Goal: Transaction & Acquisition: Obtain resource

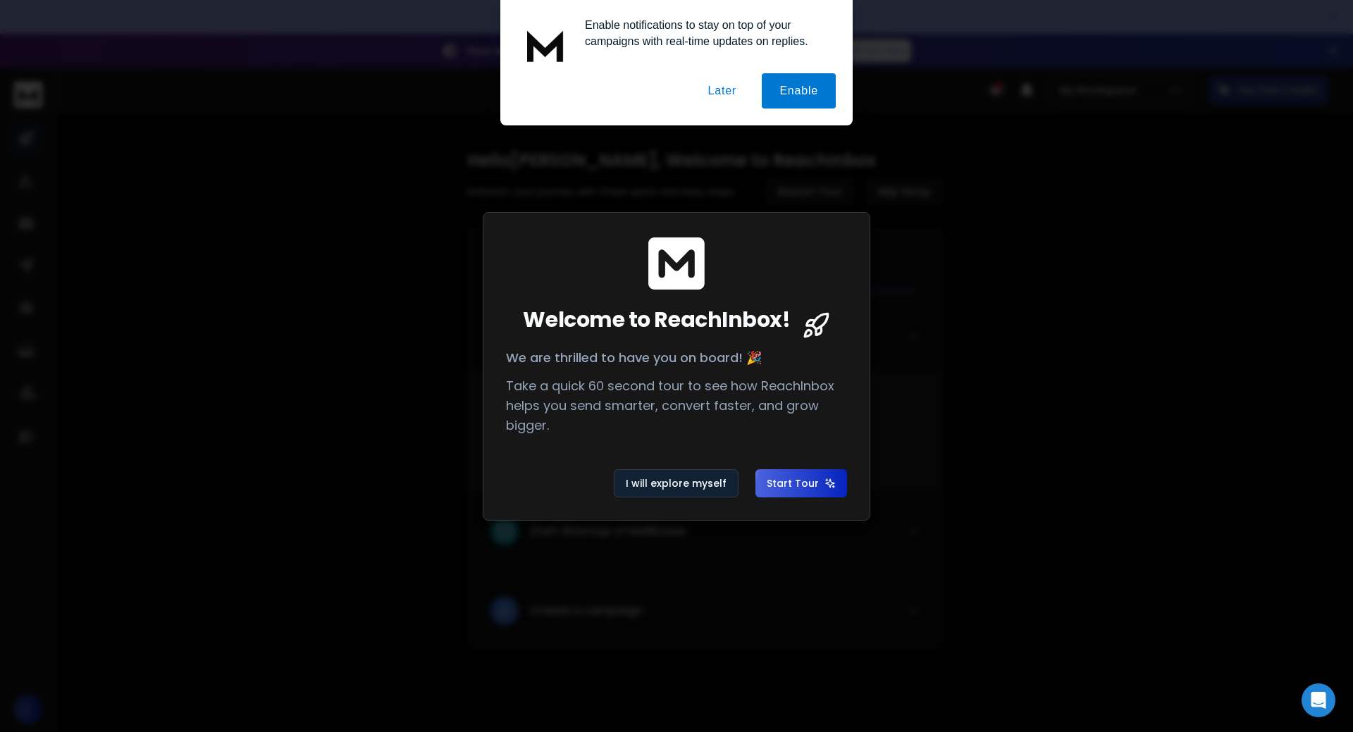
click at [679, 482] on button "I will explore myself" at bounding box center [676, 483] width 125 height 28
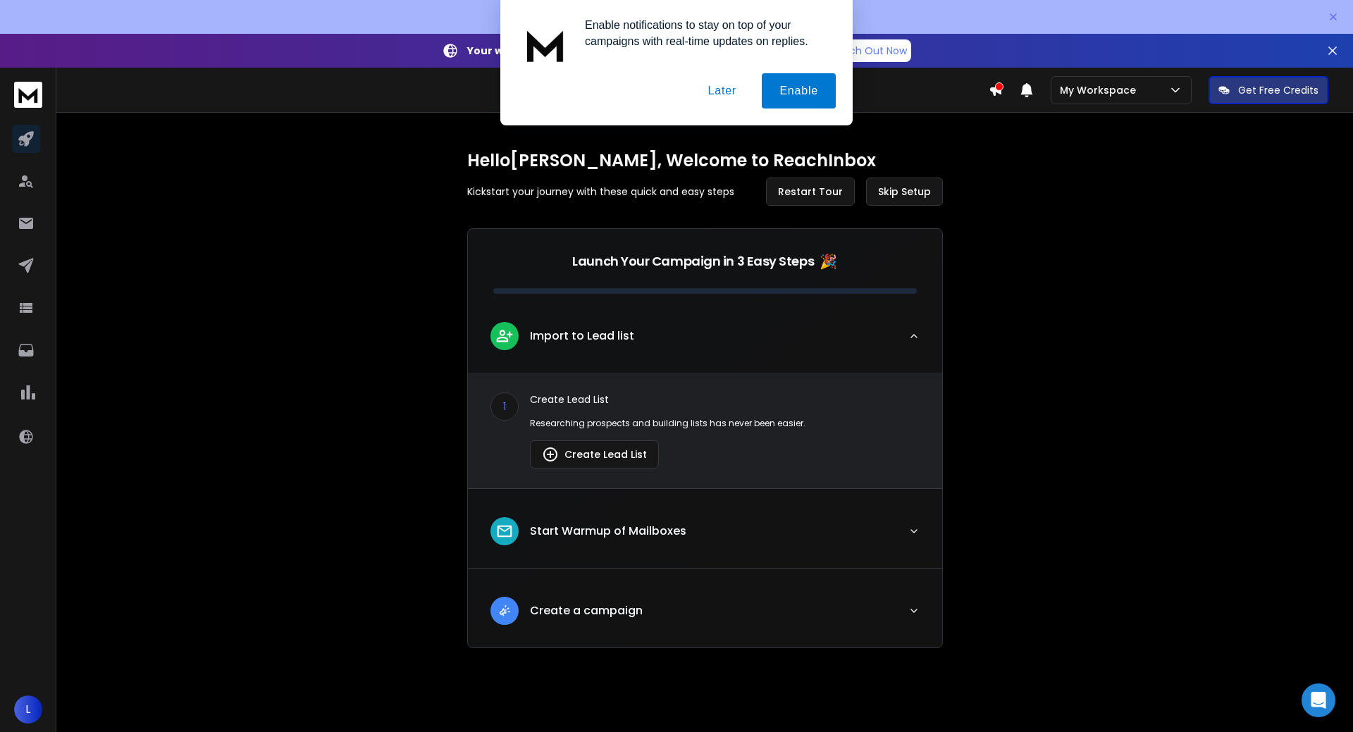
click at [718, 87] on button "Later" at bounding box center [721, 90] width 63 height 35
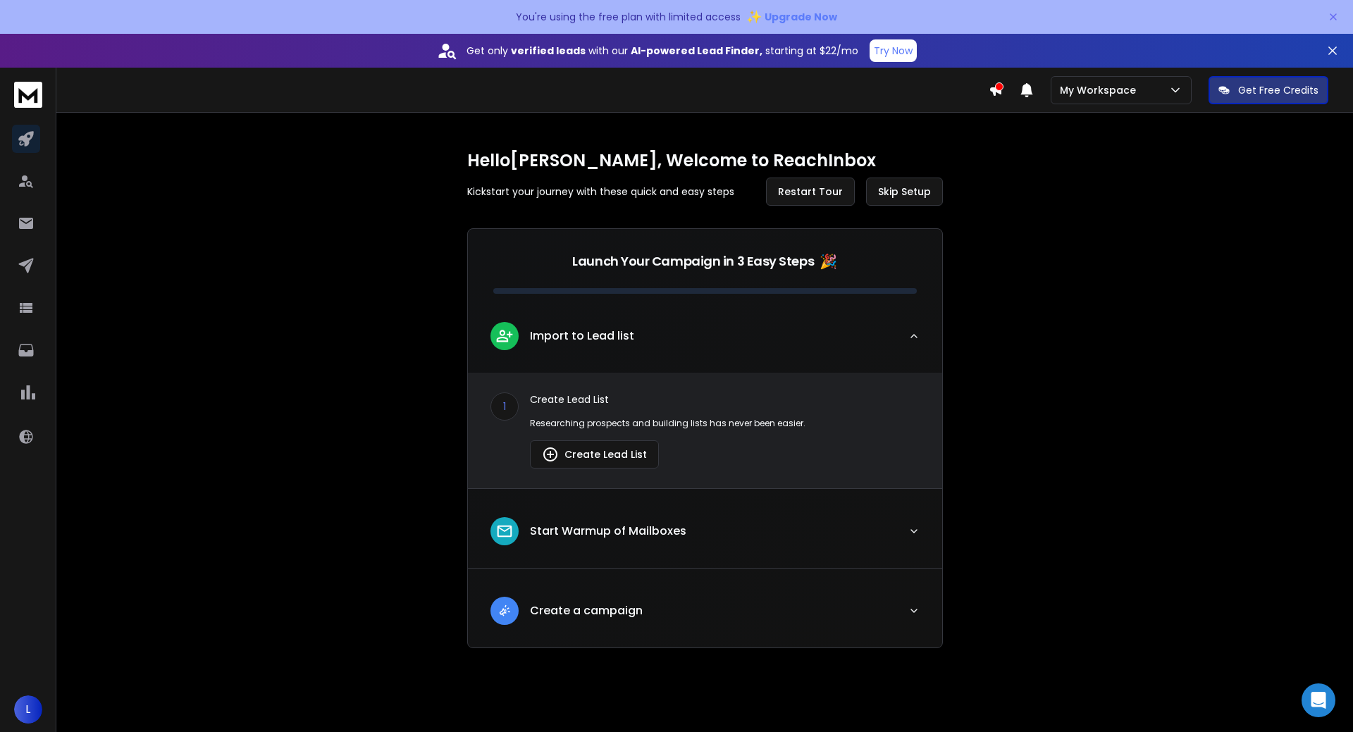
click at [571, 402] on p "Create Lead List" at bounding box center [725, 399] width 390 height 14
click at [497, 407] on div "1" at bounding box center [504, 406] width 28 height 28
click at [23, 178] on circle at bounding box center [25, 178] width 6 height 6
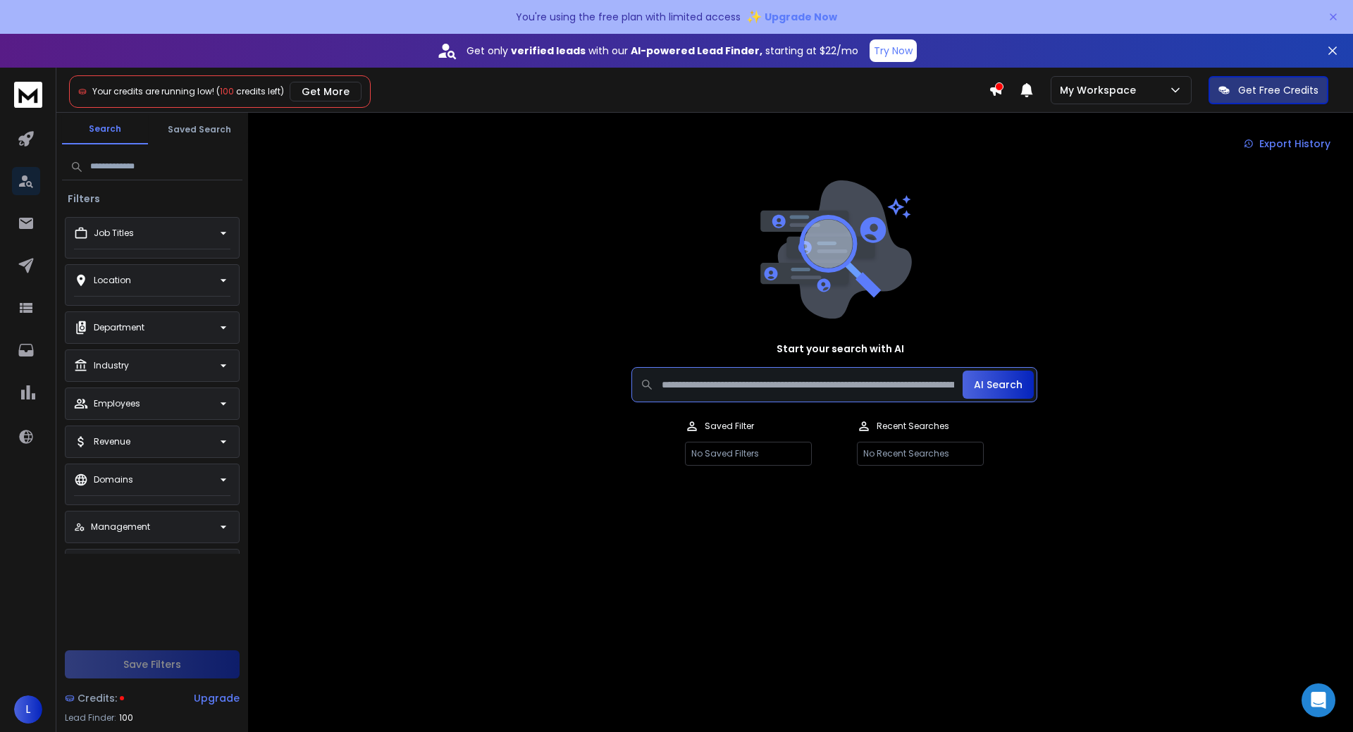
click at [148, 161] on input at bounding box center [152, 166] width 180 height 28
paste input "**********"
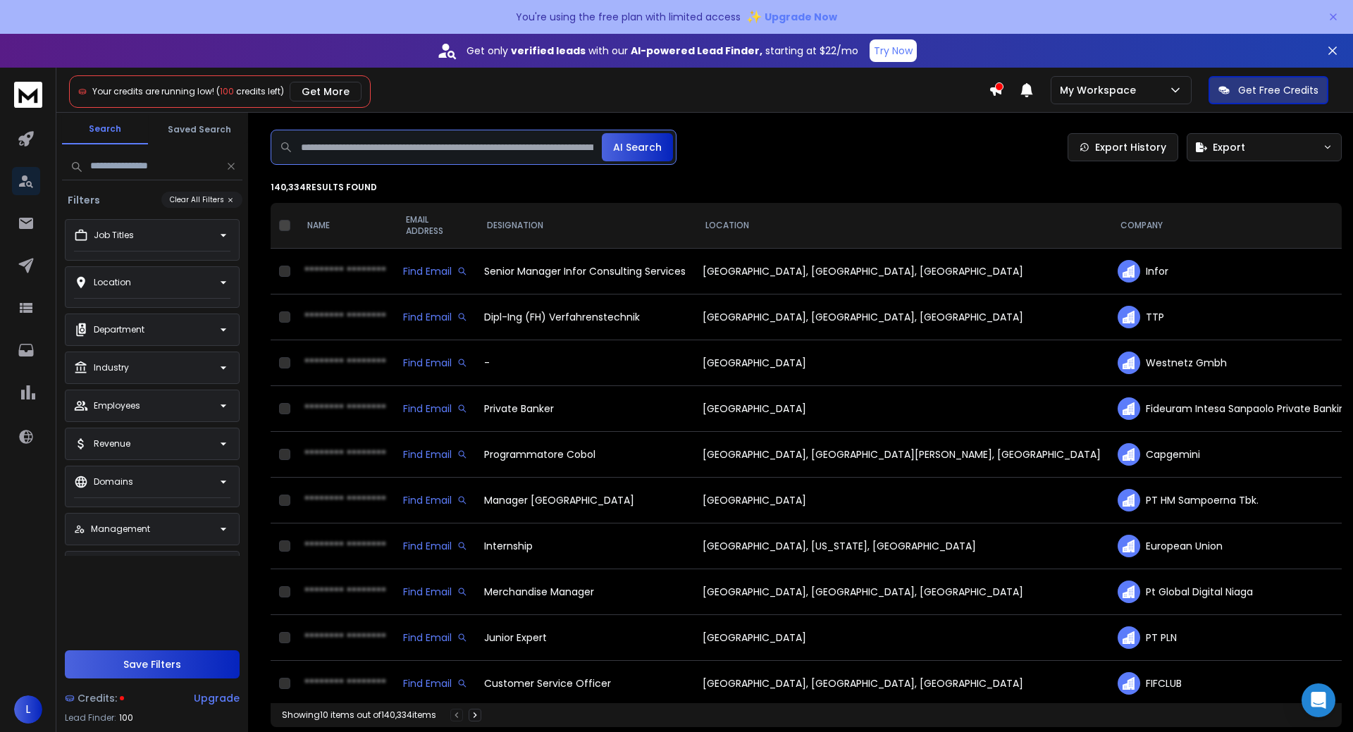
type input "**********"
click at [408, 149] on textarea at bounding box center [447, 147] width 292 height 28
type textarea "**********"
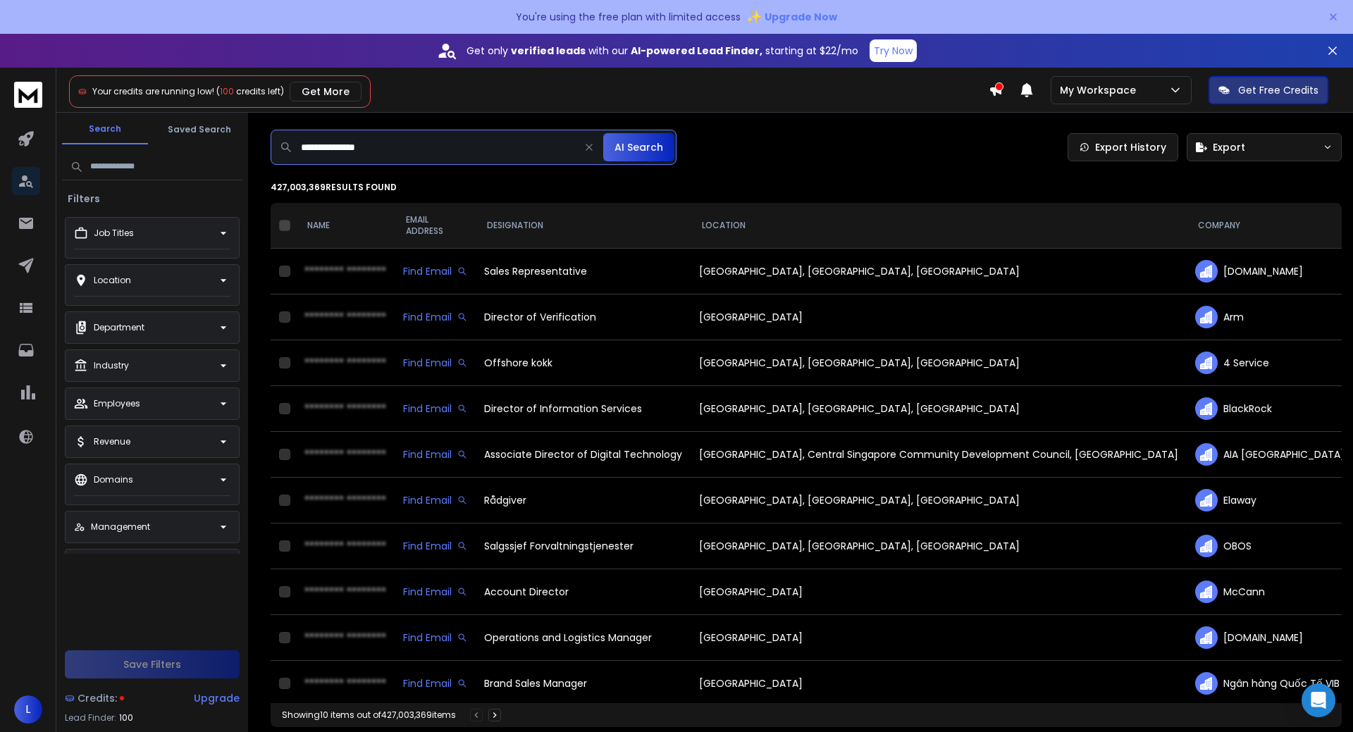
click at [492, 151] on textarea "**********" at bounding box center [438, 147] width 274 height 28
drag, startPoint x: 262, startPoint y: 137, endPoint x: 236, endPoint y: 137, distance: 26.1
click at [237, 137] on div "**********" at bounding box center [704, 127] width 1296 height 28
click at [128, 169] on input at bounding box center [152, 166] width 180 height 28
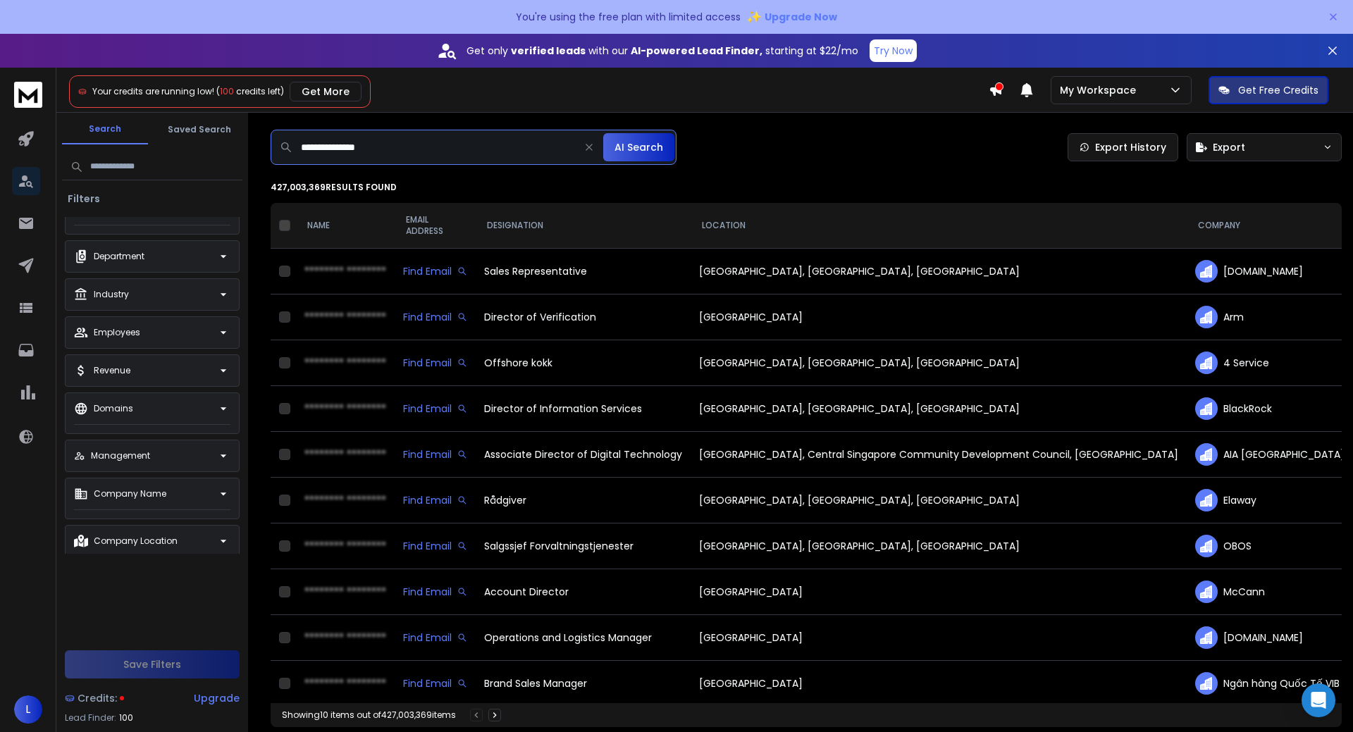
scroll to position [84, 0]
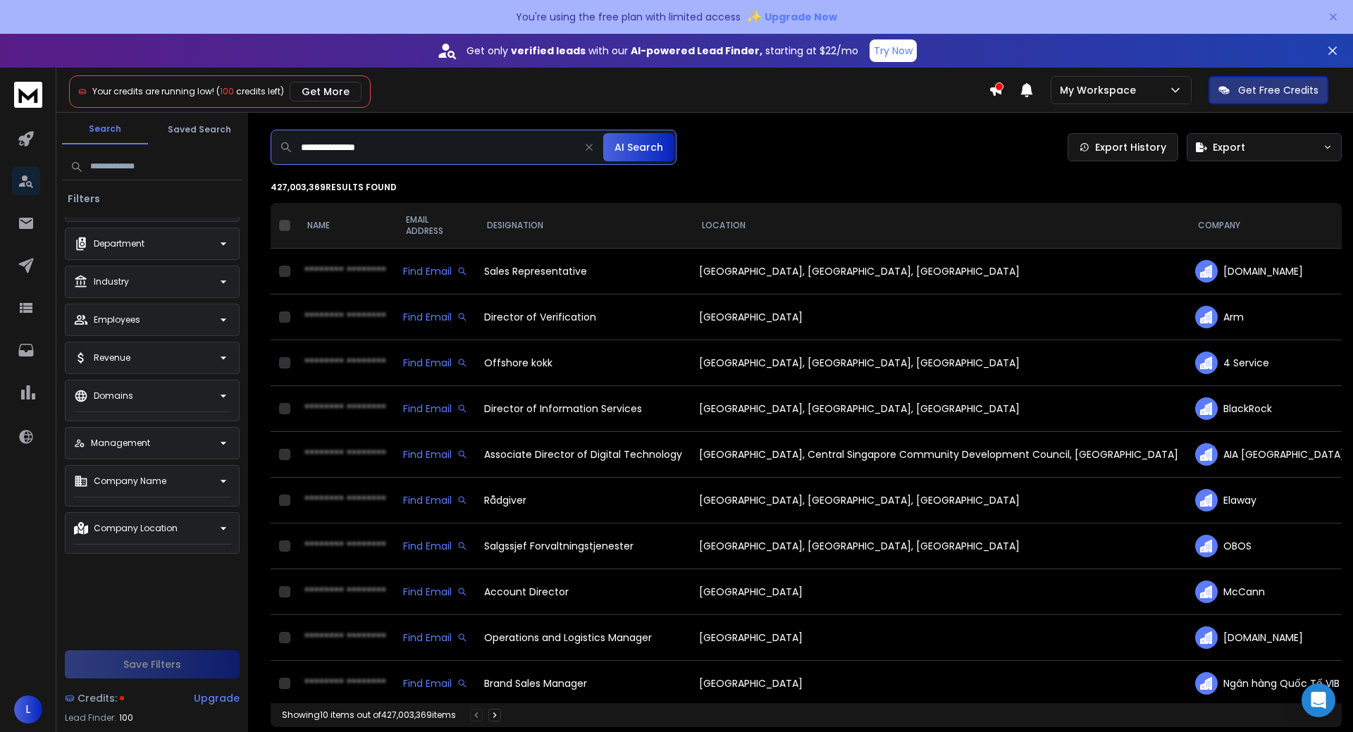
click at [161, 474] on div "Company Name" at bounding box center [120, 481] width 92 height 14
click at [156, 504] on input at bounding box center [152, 502] width 156 height 28
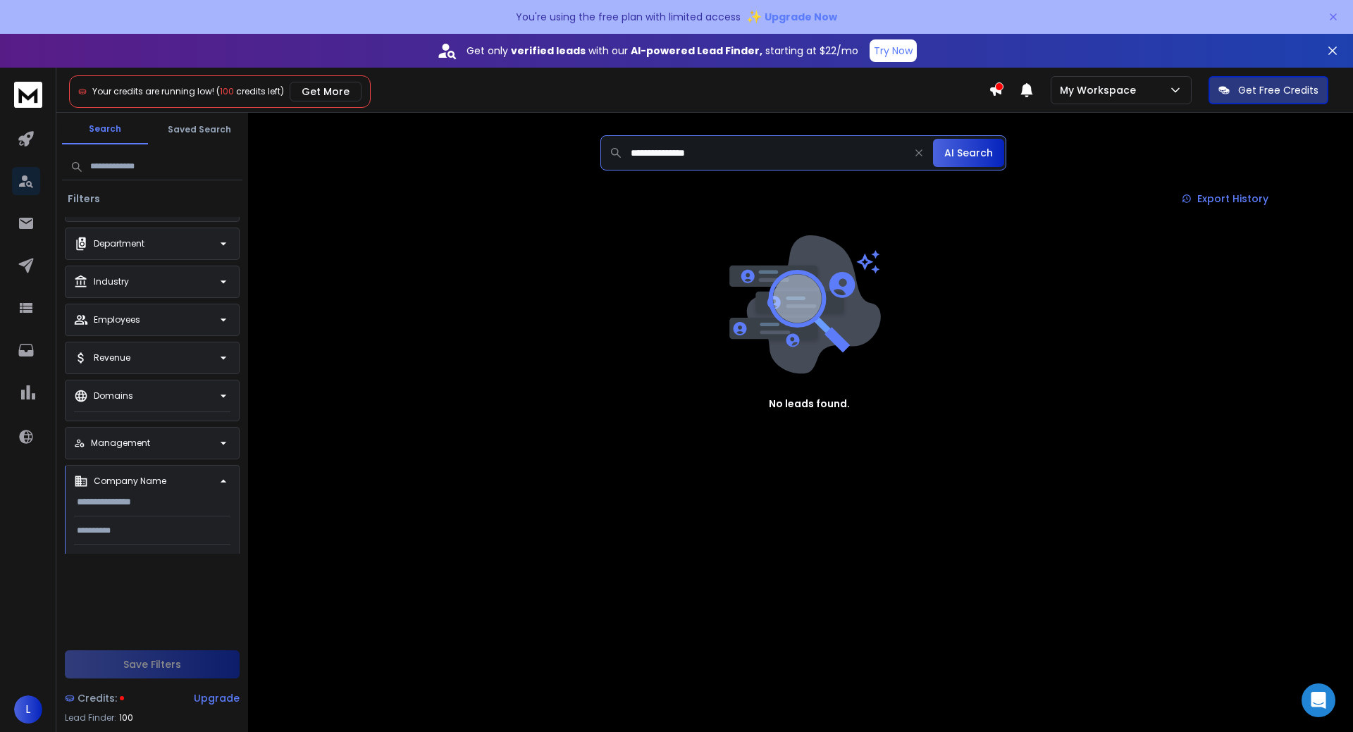
type input "**********"
click at [944, 164] on button "AI Search" at bounding box center [968, 153] width 71 height 28
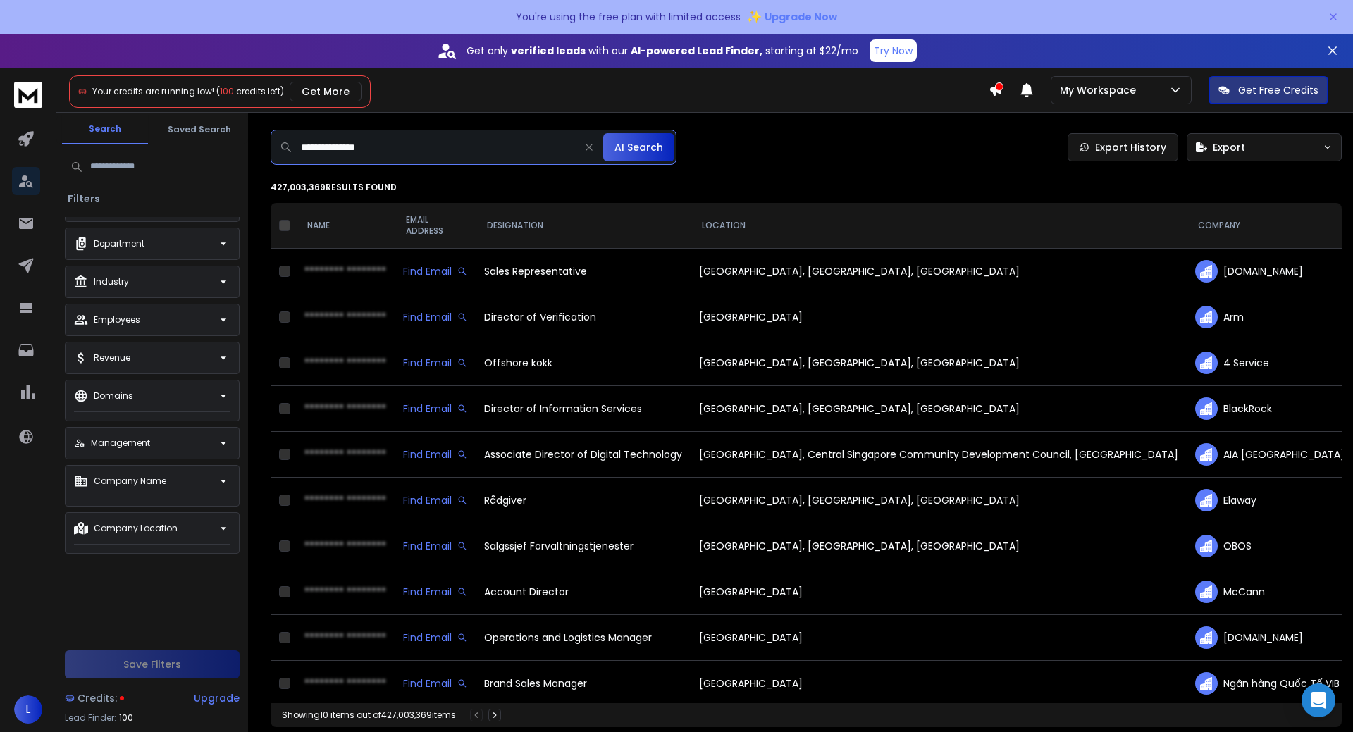
drag, startPoint x: 373, startPoint y: 152, endPoint x: 235, endPoint y: 134, distance: 139.3
click at [235, 134] on div "**********" at bounding box center [704, 127] width 1296 height 28
paste textarea "****"
type textarea "**********"
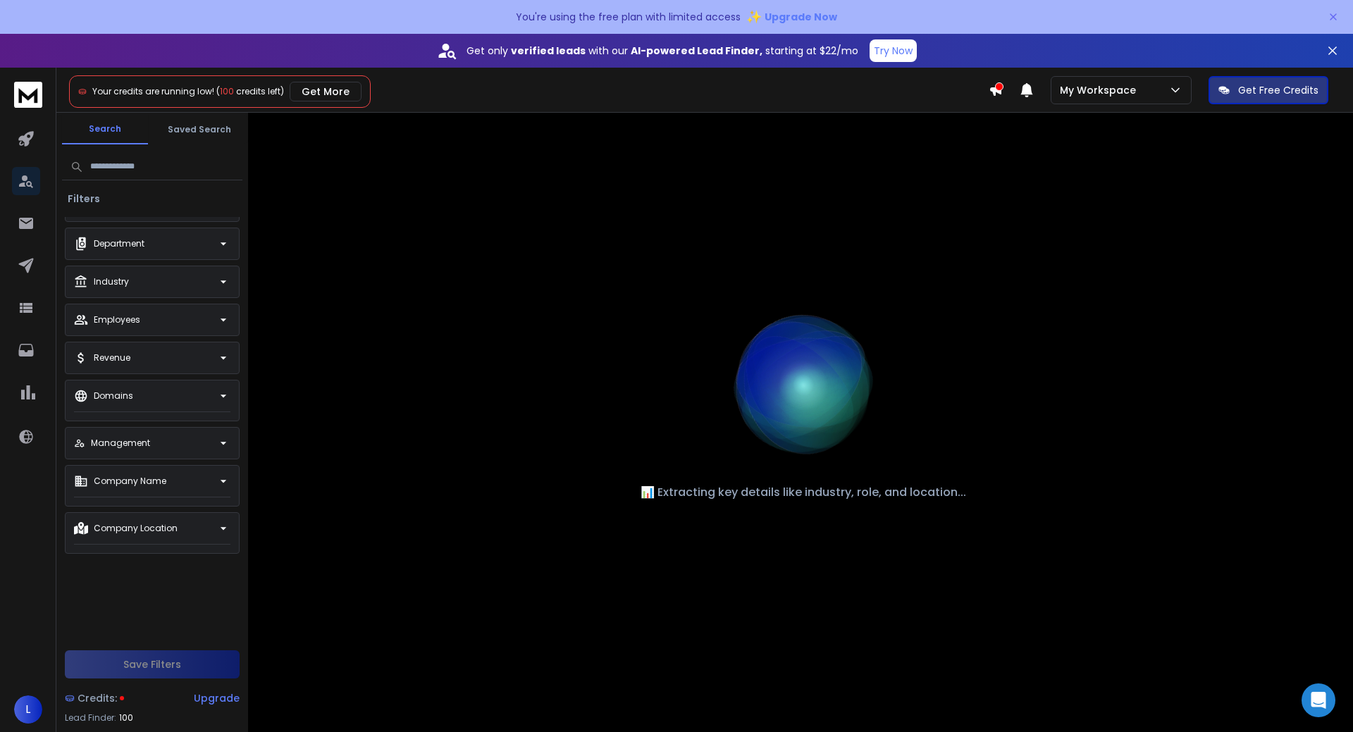
type input "**********"
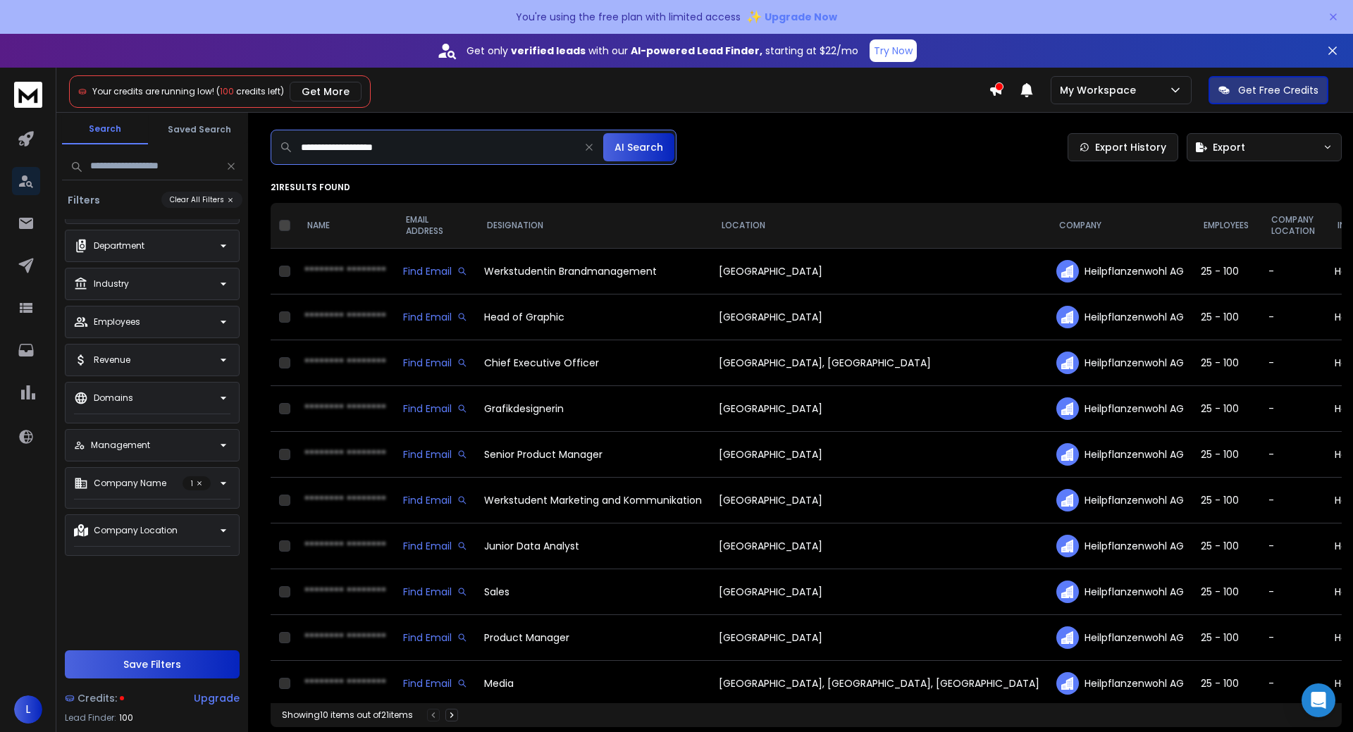
click at [454, 718] on icon at bounding box center [452, 715] width 4 height 6
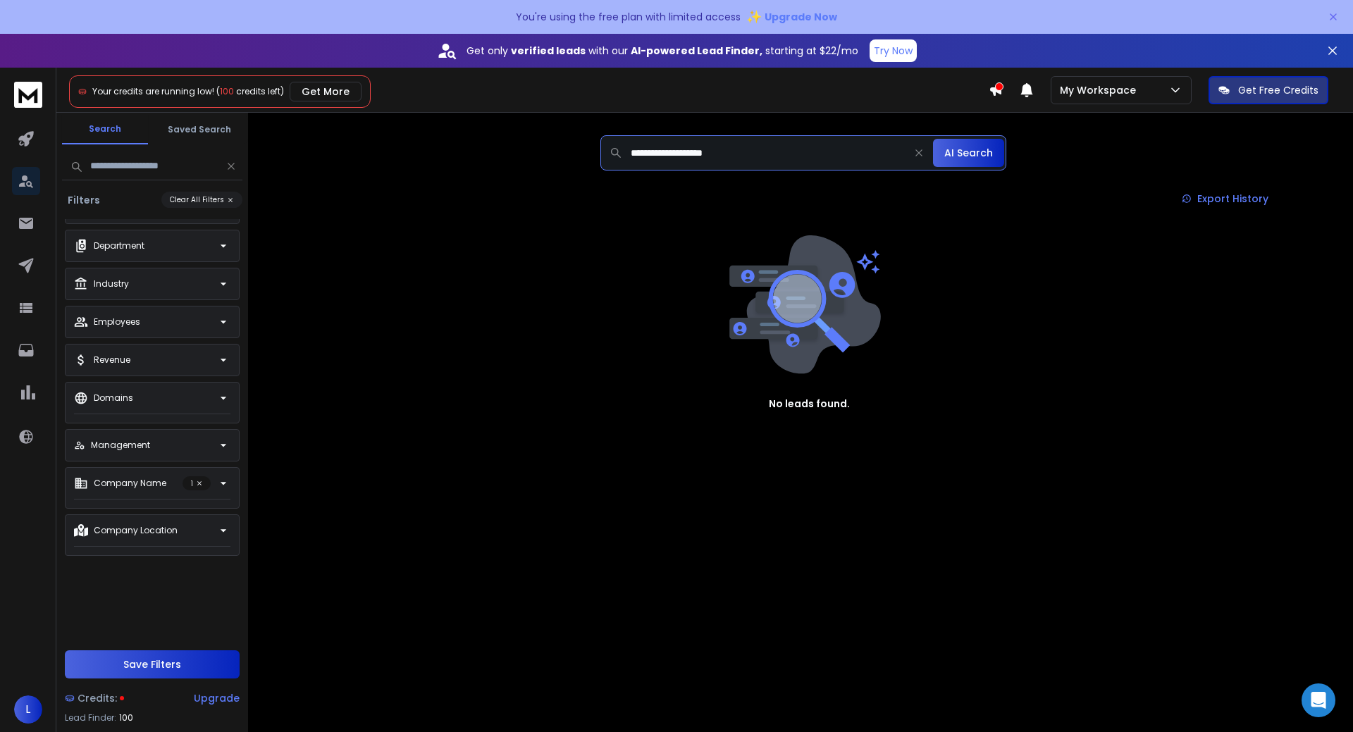
click at [405, 714] on div "**********" at bounding box center [676, 366] width 1353 height 732
click at [1117, 664] on div "**********" at bounding box center [676, 366] width 1353 height 732
click at [205, 296] on div "Industry" at bounding box center [152, 284] width 175 height 32
click at [790, 165] on textarea "**********" at bounding box center [768, 153] width 274 height 28
click at [975, 154] on button "AI Search" at bounding box center [968, 153] width 71 height 28
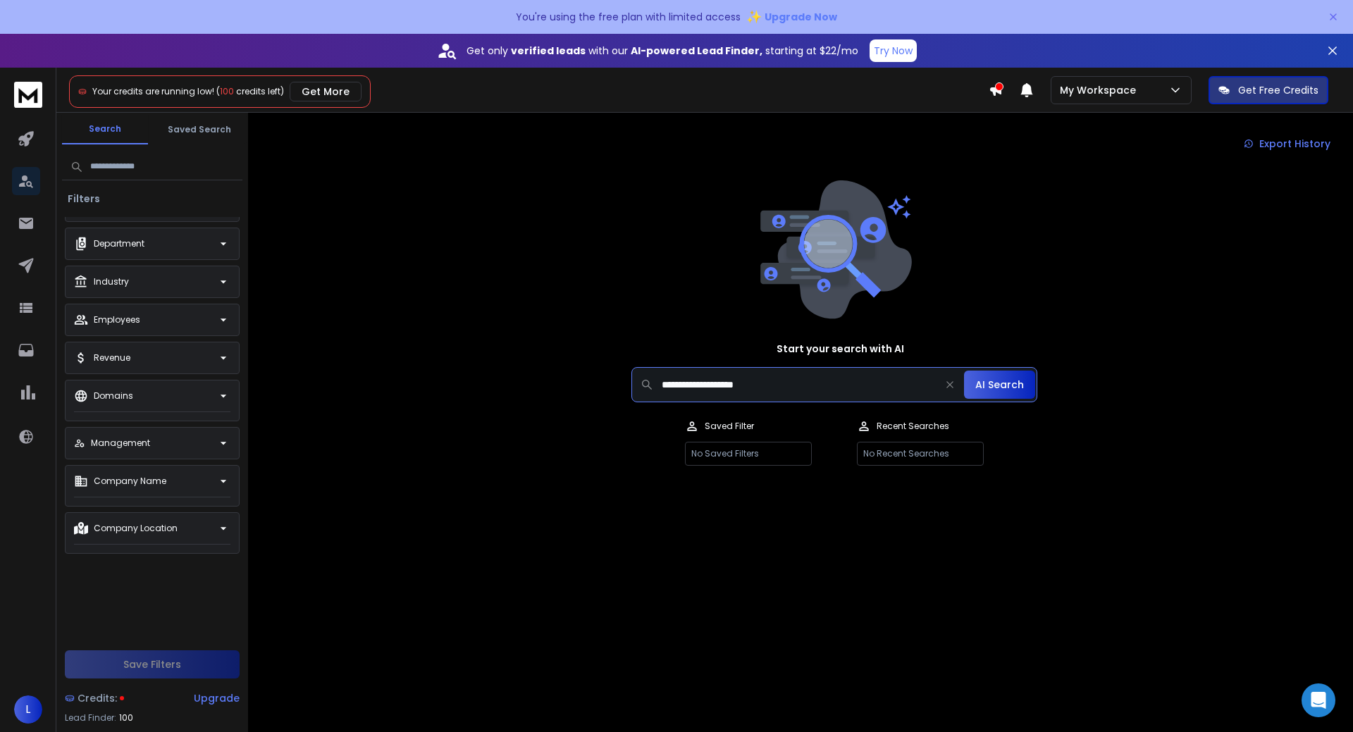
click at [966, 396] on button "AI Search" at bounding box center [999, 385] width 71 height 28
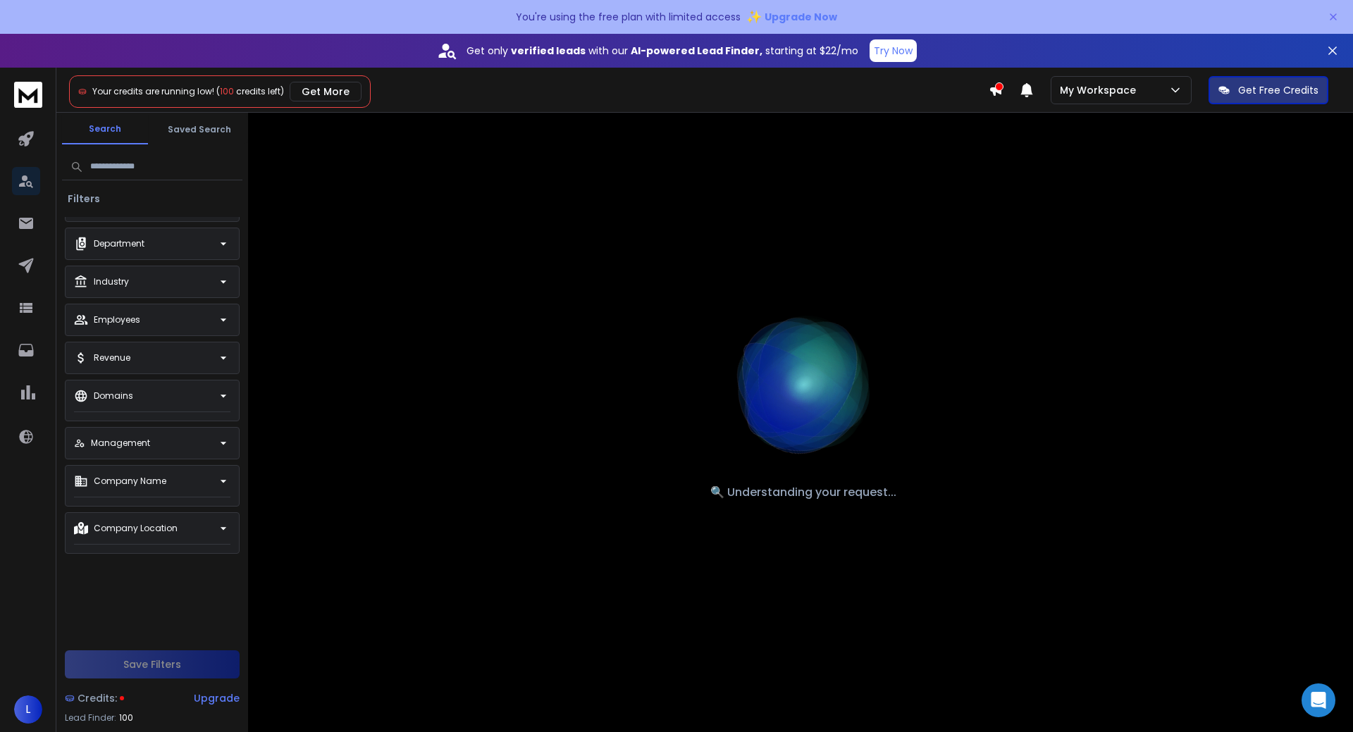
type input "**********"
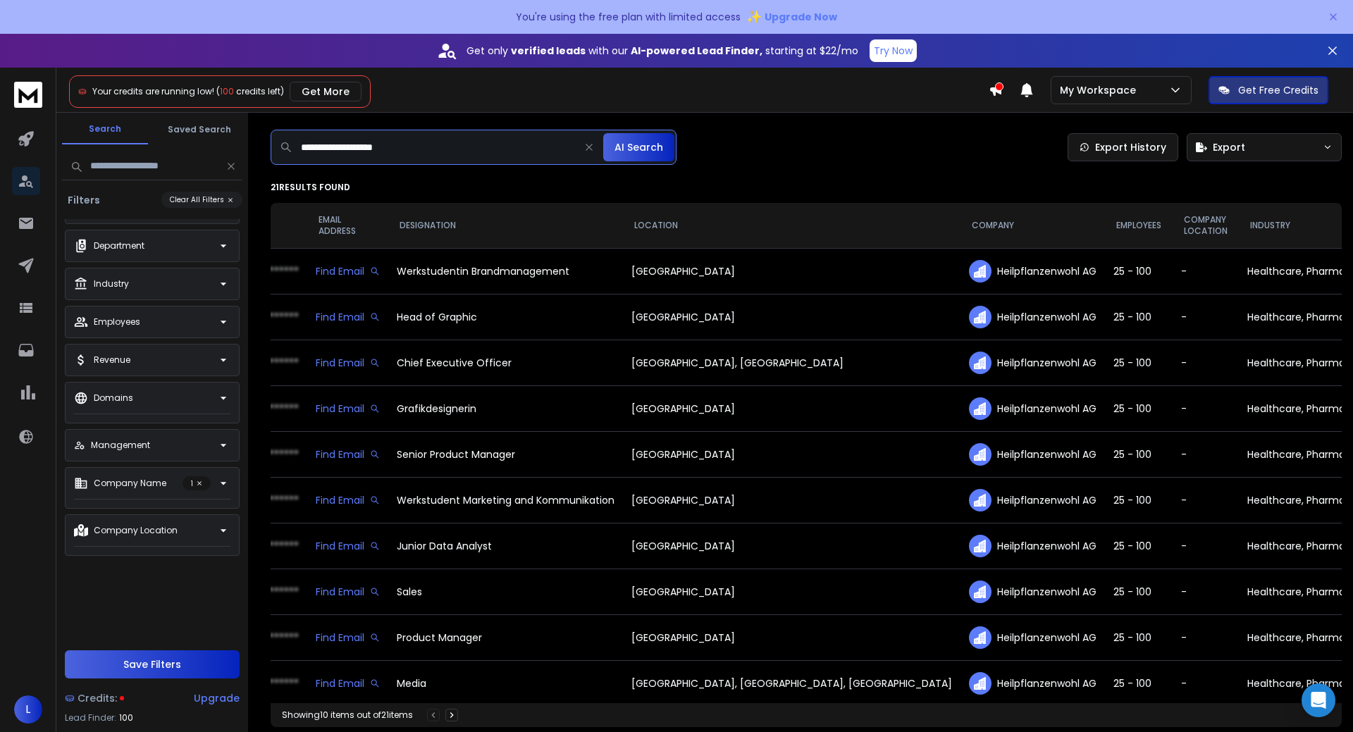
scroll to position [0, 0]
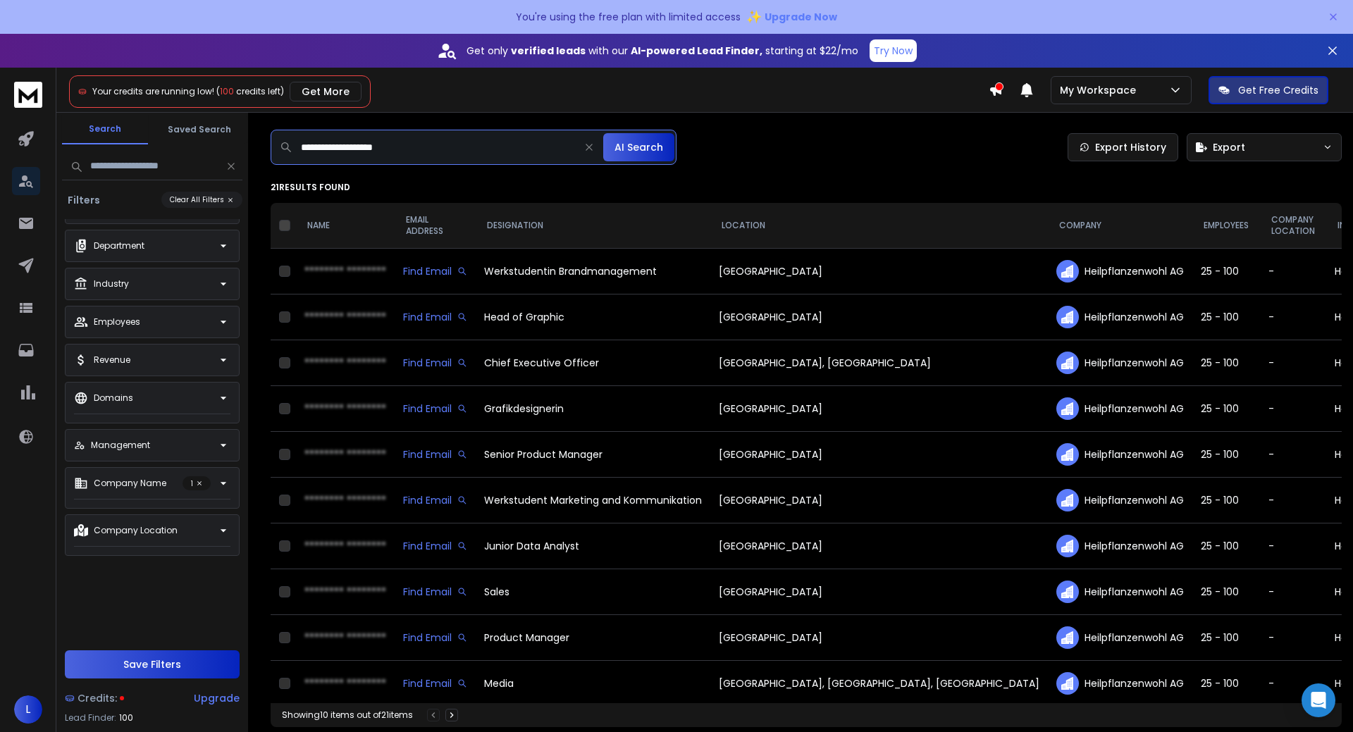
click at [1329, 54] on icon at bounding box center [1332, 50] width 8 height 8
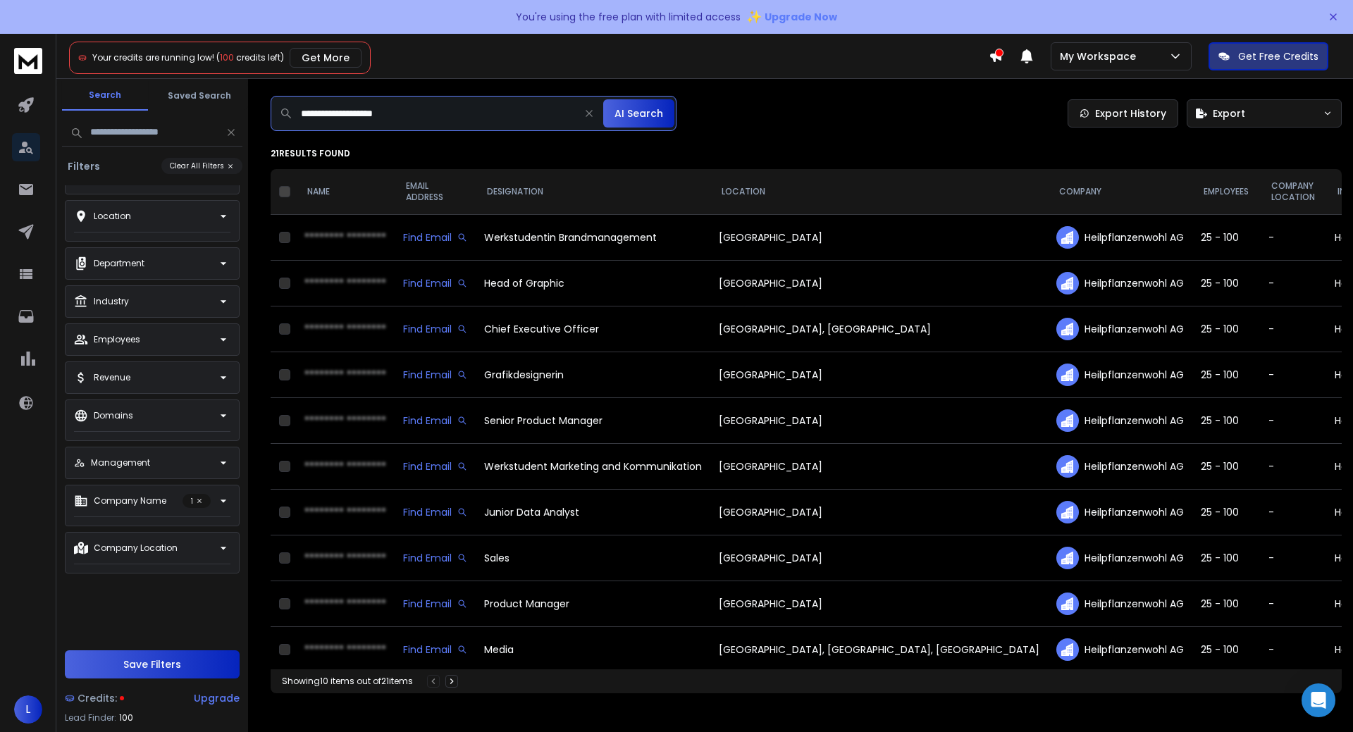
click at [1335, 13] on icon "Close notification" at bounding box center [1332, 16] width 11 height 11
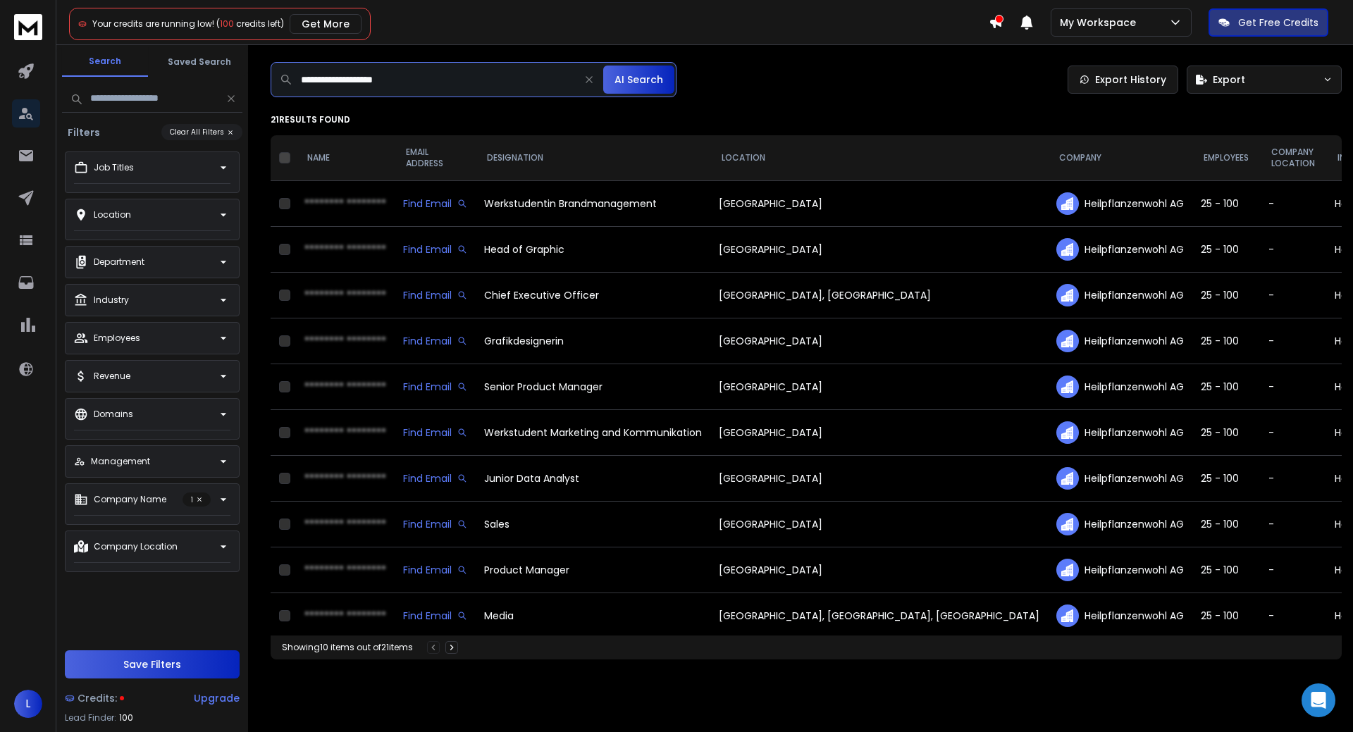
scroll to position [0, 0]
click at [137, 273] on div "Department" at bounding box center [152, 262] width 175 height 32
click at [226, 261] on icon at bounding box center [223, 262] width 14 height 14
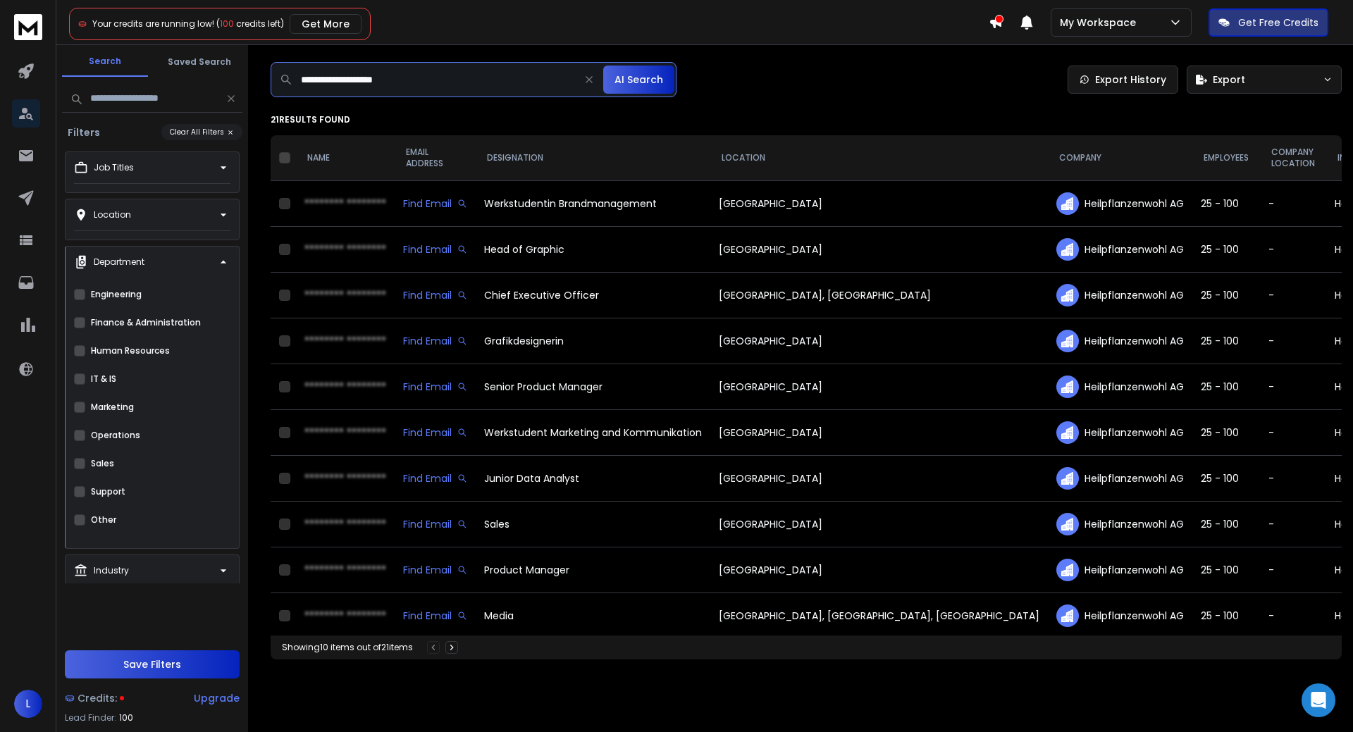
click at [80, 435] on button "Operations" at bounding box center [79, 435] width 11 height 11
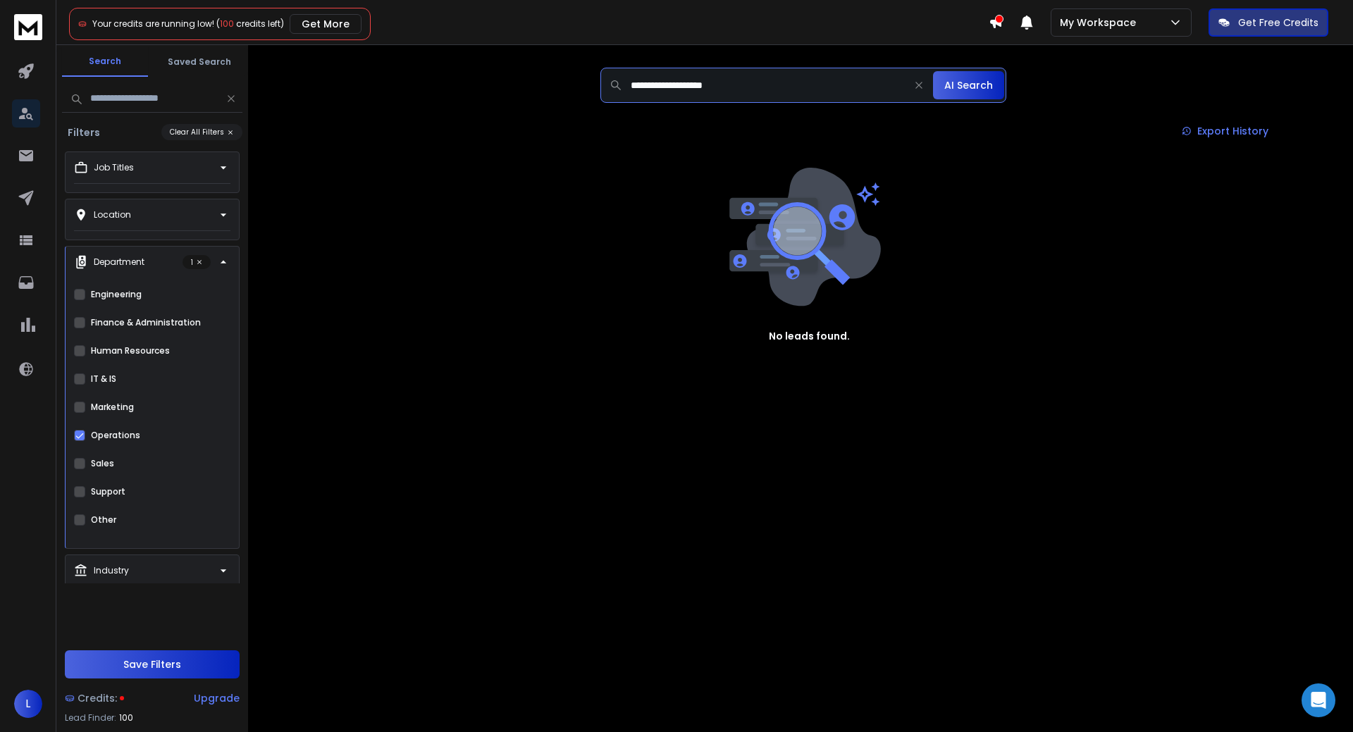
click at [77, 460] on button "Sales" at bounding box center [79, 463] width 11 height 11
click at [81, 518] on button "Other" at bounding box center [79, 519] width 11 height 11
click at [79, 466] on button "Sales" at bounding box center [79, 463] width 11 height 11
click at [82, 437] on button "Operations" at bounding box center [79, 435] width 11 height 11
click at [77, 348] on Resources "Human Resources" at bounding box center [79, 350] width 11 height 11
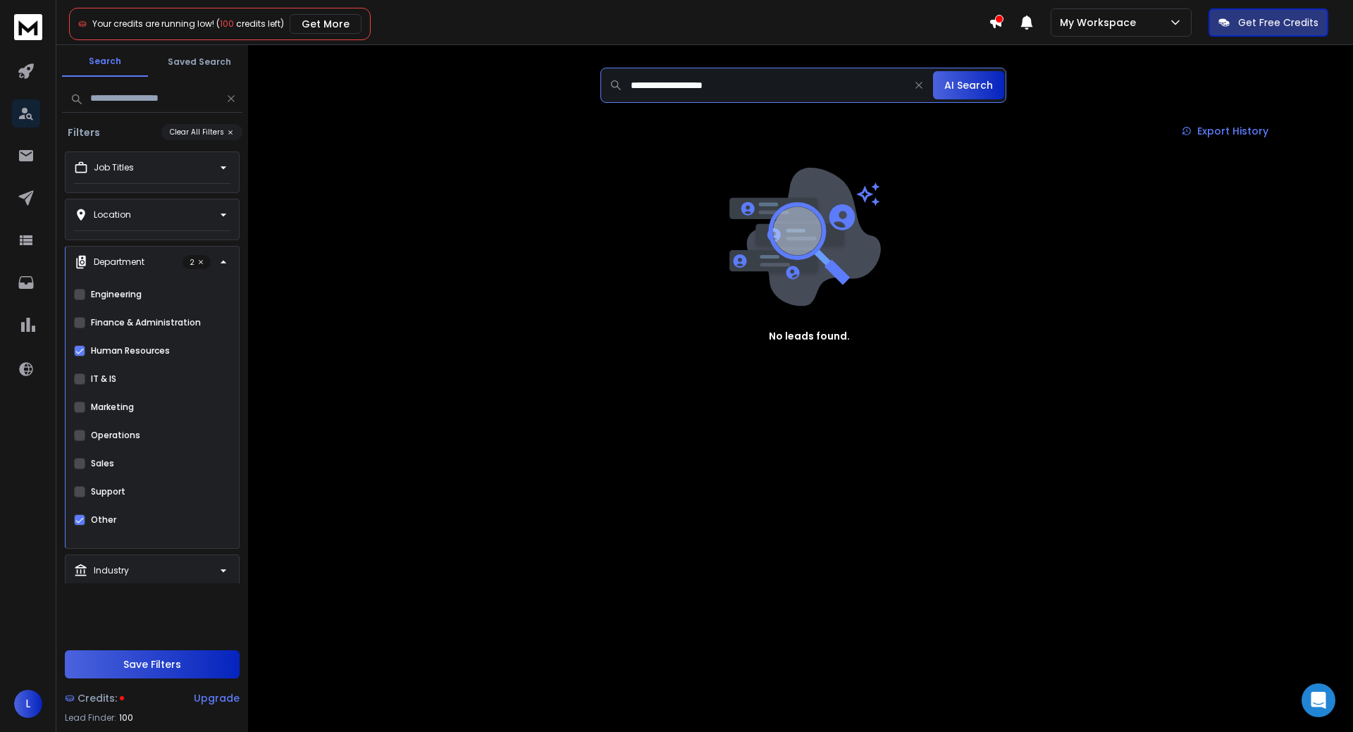
click at [82, 382] on IS "IT & IS" at bounding box center [79, 378] width 11 height 11
click at [79, 315] on div "Finance & Administration" at bounding box center [152, 323] width 156 height 28
click at [82, 287] on div "Engineering" at bounding box center [152, 294] width 156 height 28
click at [80, 321] on Administration "Finance & Administration" at bounding box center [79, 322] width 11 height 11
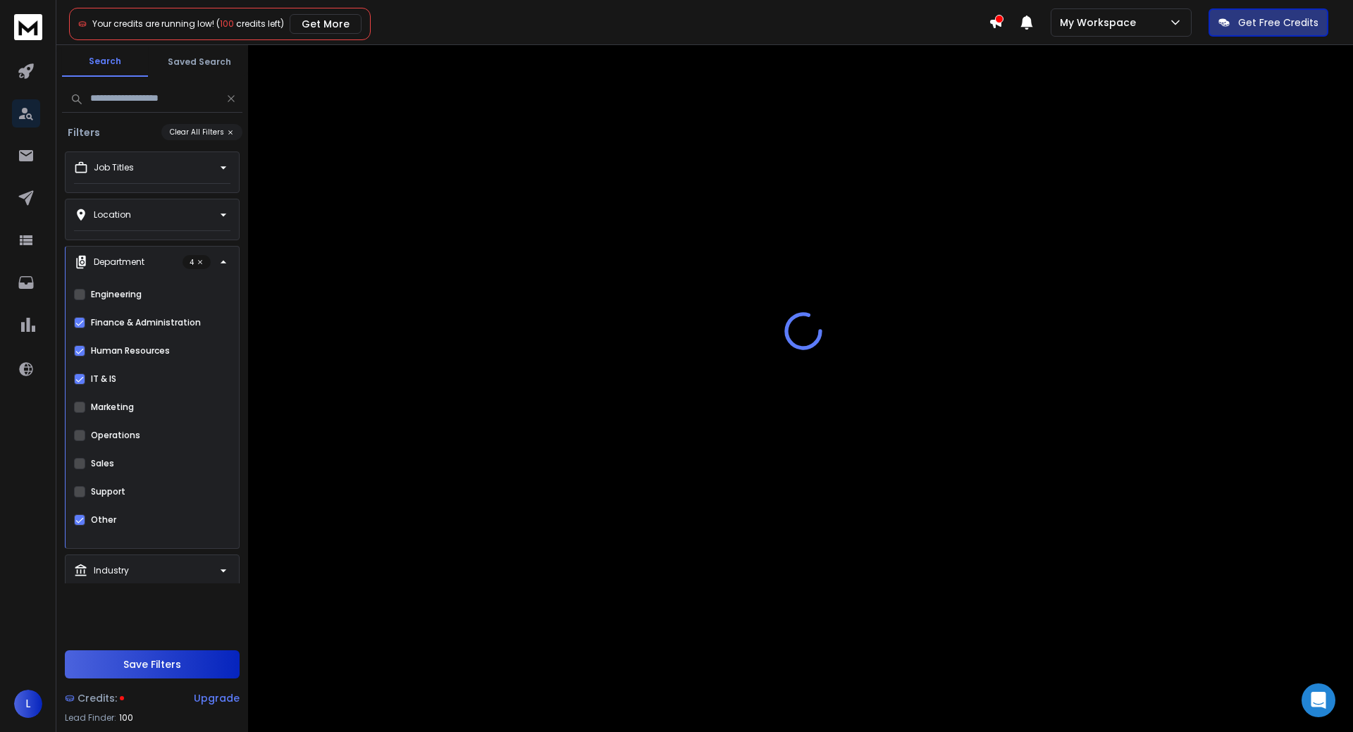
click at [80, 294] on button "Engineering" at bounding box center [79, 294] width 11 height 11
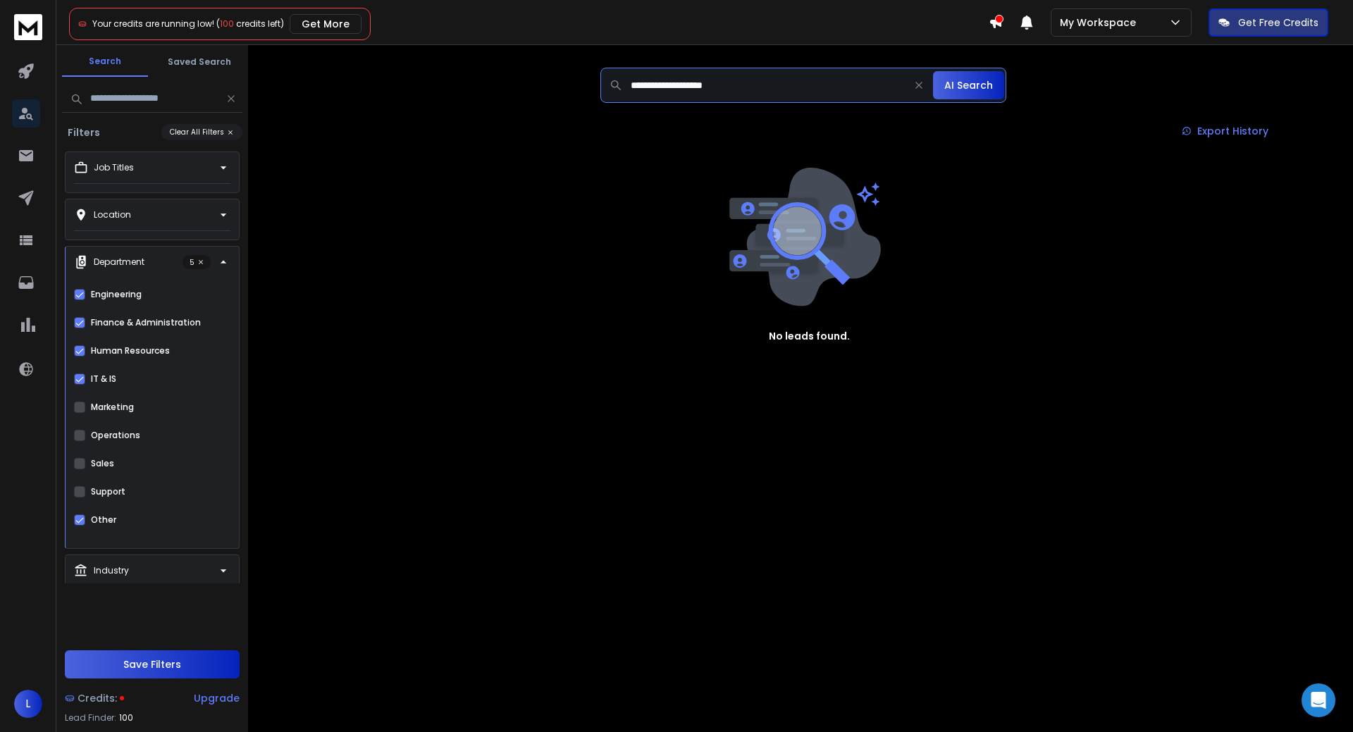
click at [73, 402] on div "Department 5 Engineering Finance & Administration Human Resources IT & IS Marke…" at bounding box center [152, 397] width 175 height 303
click at [76, 407] on button "Marketing" at bounding box center [79, 407] width 11 height 11
click at [80, 433] on button "Operations" at bounding box center [79, 435] width 11 height 11
click at [80, 454] on div "Sales" at bounding box center [152, 463] width 156 height 28
click at [80, 469] on div "Sales" at bounding box center [152, 463] width 156 height 28
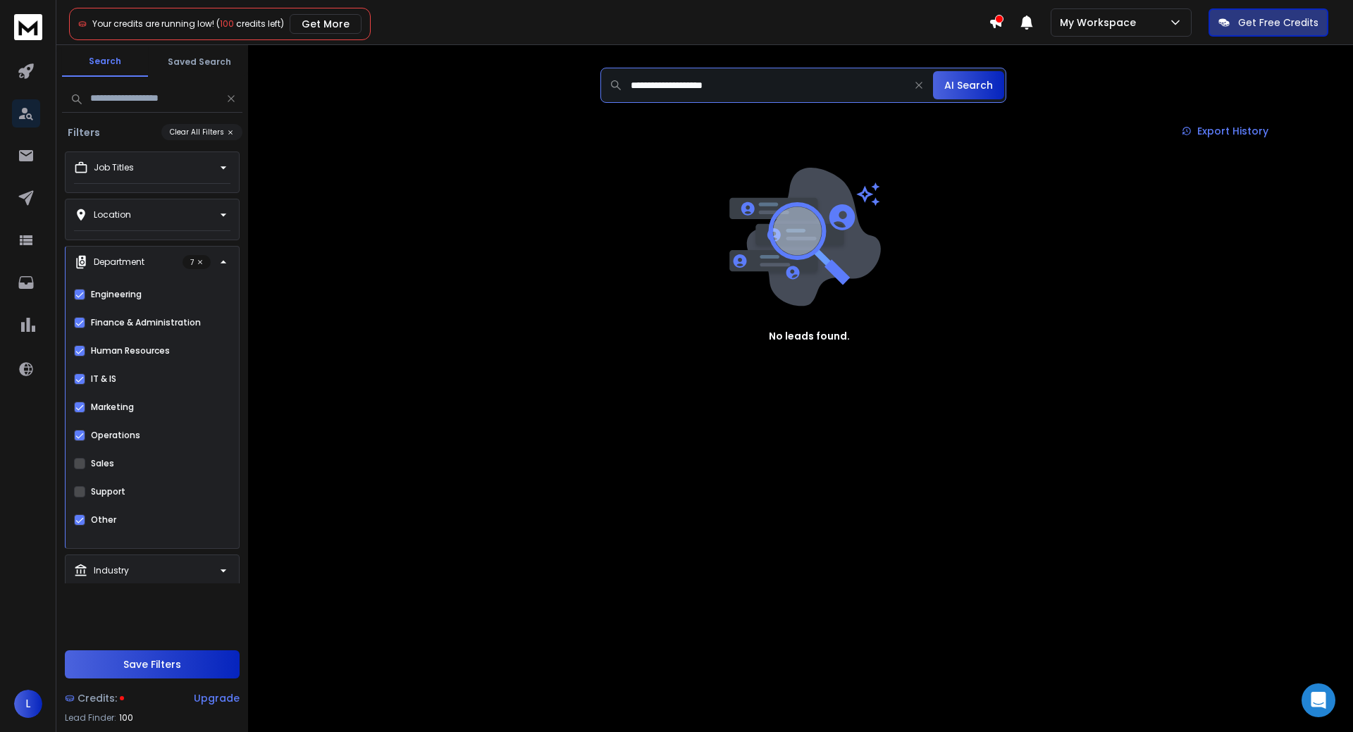
click at [77, 490] on button "Support" at bounding box center [79, 491] width 11 height 11
click at [80, 469] on div "Sales" at bounding box center [152, 463] width 156 height 28
click at [82, 468] on button "Sales" at bounding box center [79, 463] width 11 height 11
drag, startPoint x: 162, startPoint y: 28, endPoint x: 218, endPoint y: 24, distance: 55.8
click at [218, 24] on p "Your credits are running low! ( 100 credits left)" at bounding box center [188, 23] width 192 height 11
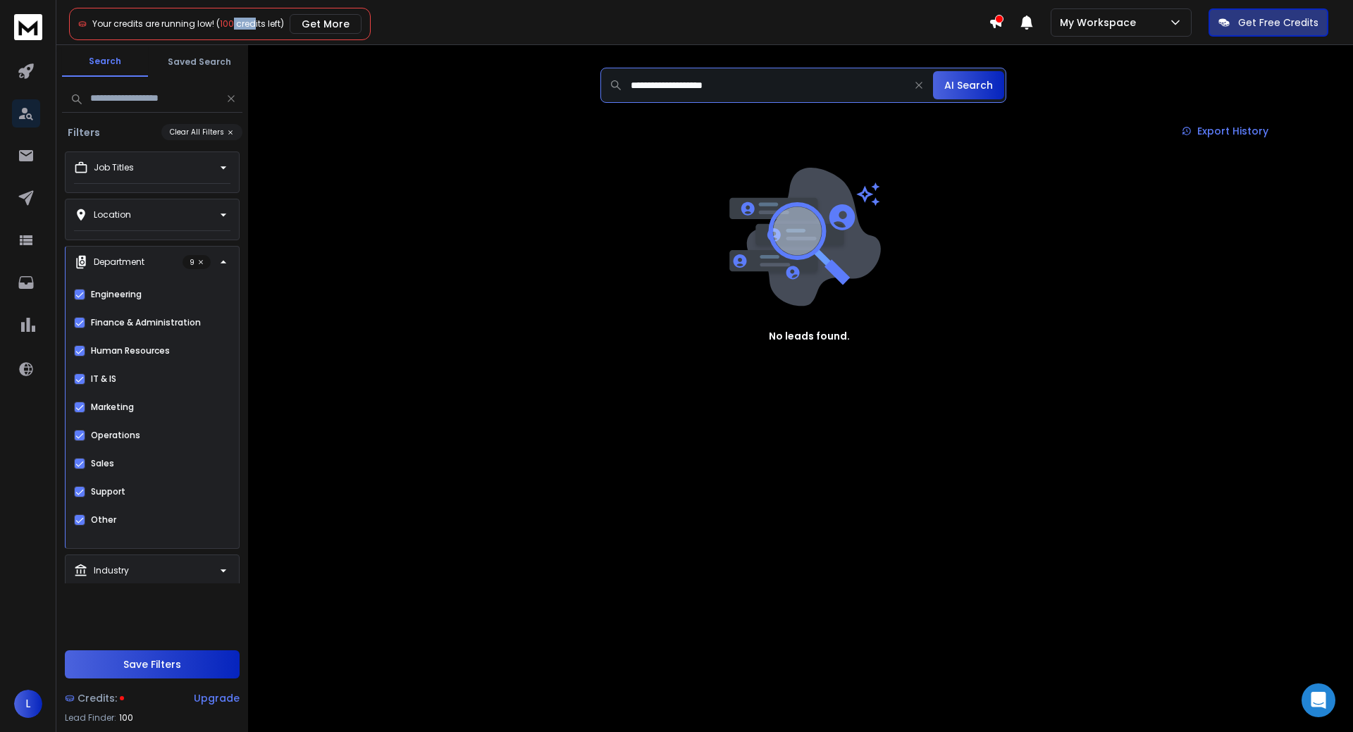
drag, startPoint x: 232, startPoint y: 23, endPoint x: 252, endPoint y: 23, distance: 19.7
click at [252, 23] on span "( 100 credits left)" at bounding box center [250, 24] width 68 height 12
click at [216, 166] on icon at bounding box center [223, 168] width 14 height 14
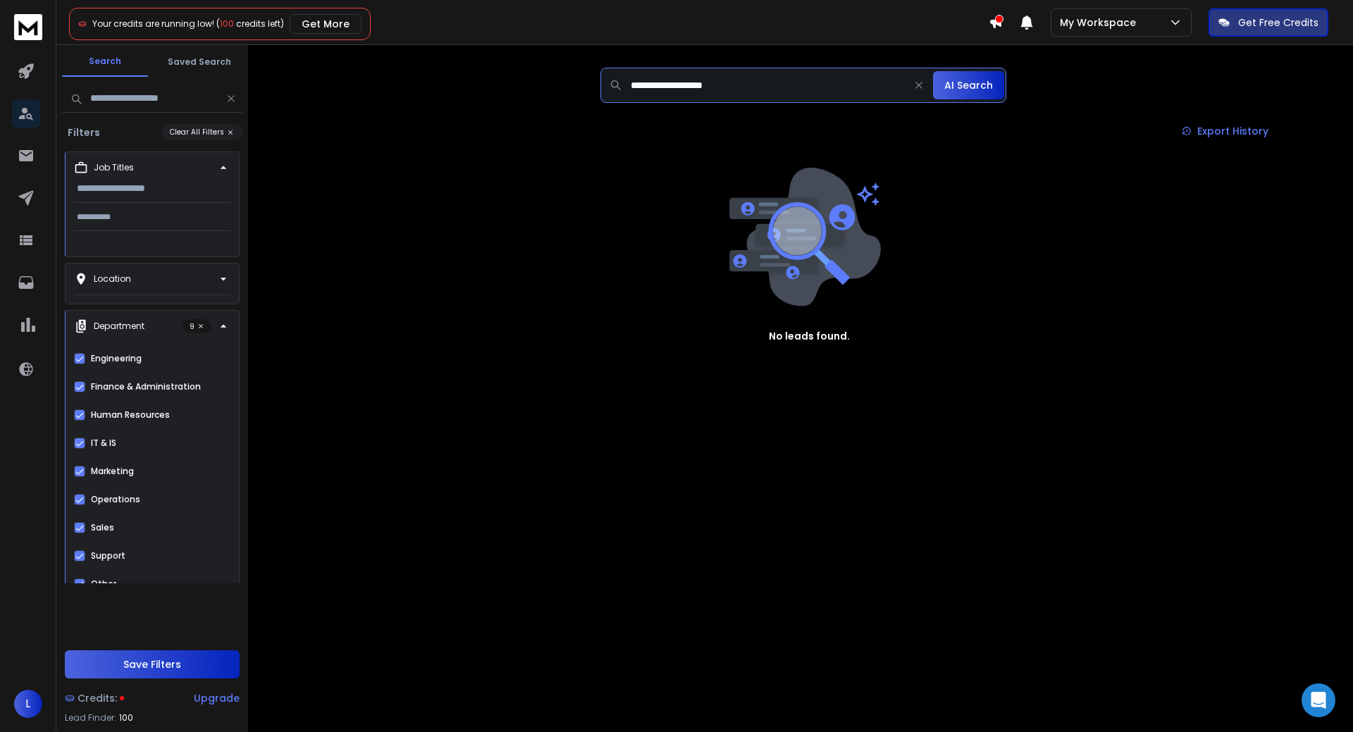
type input "**********"
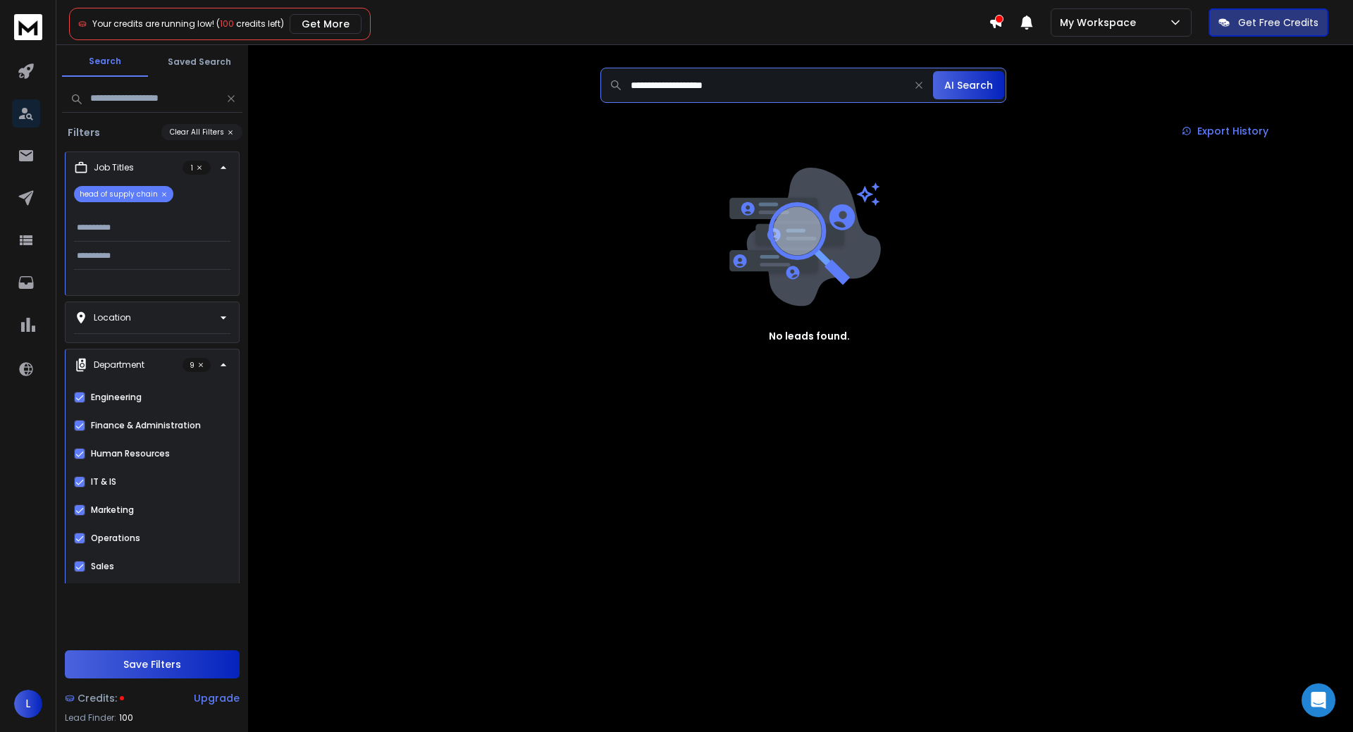
click at [199, 365] on icon at bounding box center [201, 365] width 4 height 4
click at [232, 101] on icon at bounding box center [230, 98] width 11 height 11
click at [922, 82] on icon at bounding box center [918, 85] width 11 height 11
click at [164, 660] on button "Save Filters" at bounding box center [152, 664] width 175 height 28
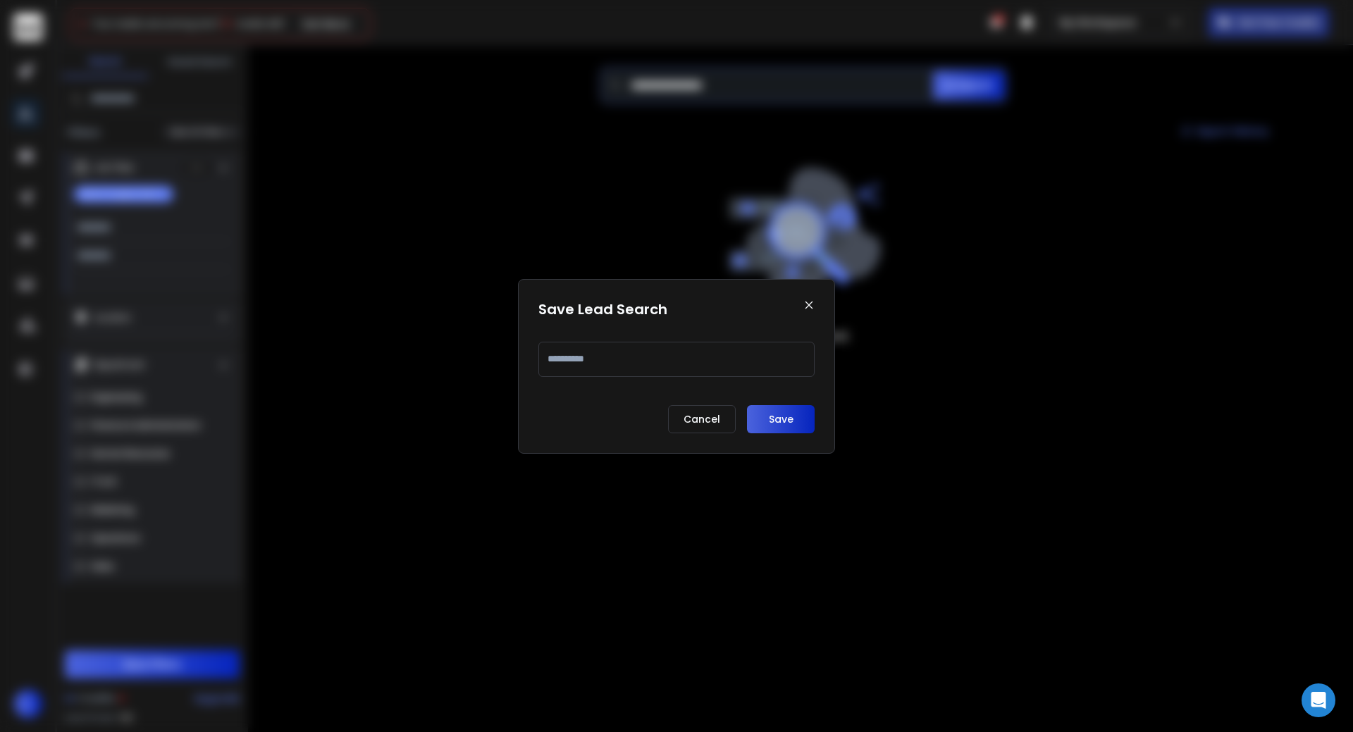
click at [592, 349] on input at bounding box center [676, 359] width 276 height 35
type input "**********"
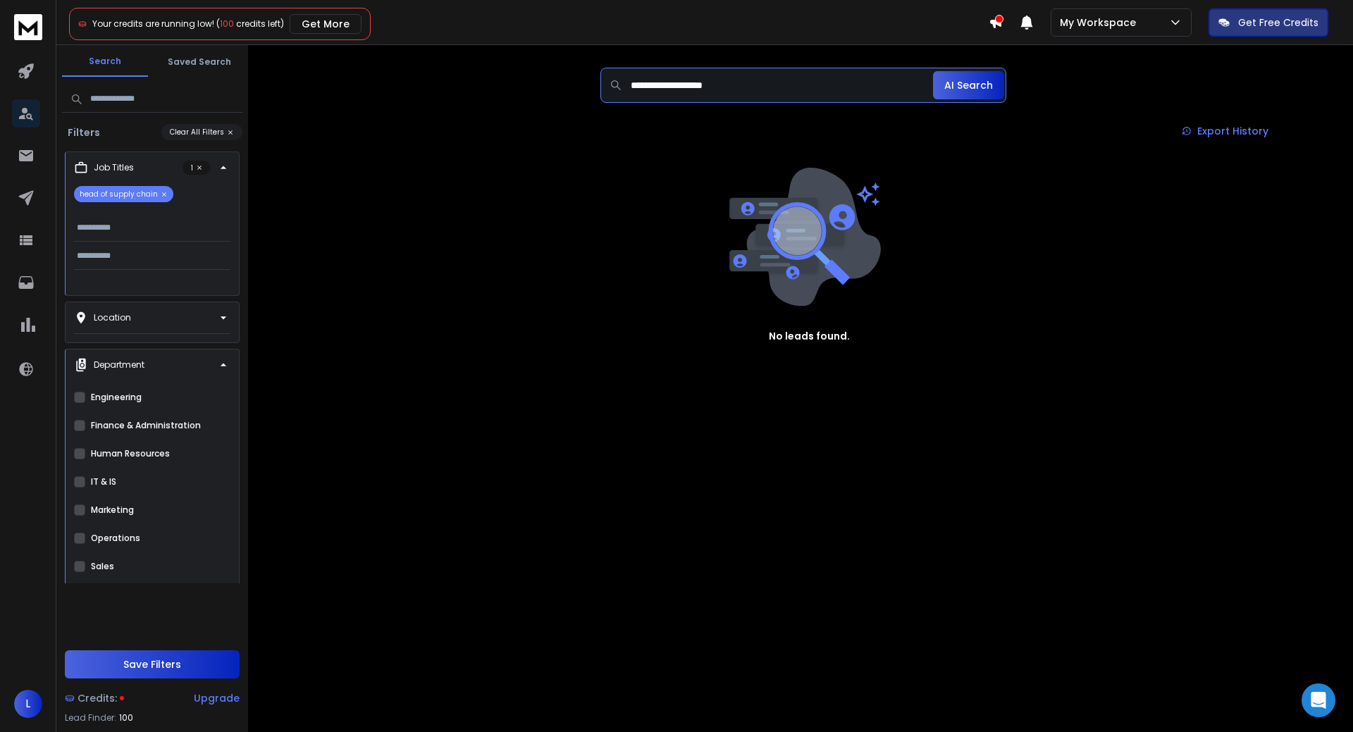
click at [130, 316] on div "Location" at bounding box center [152, 318] width 156 height 14
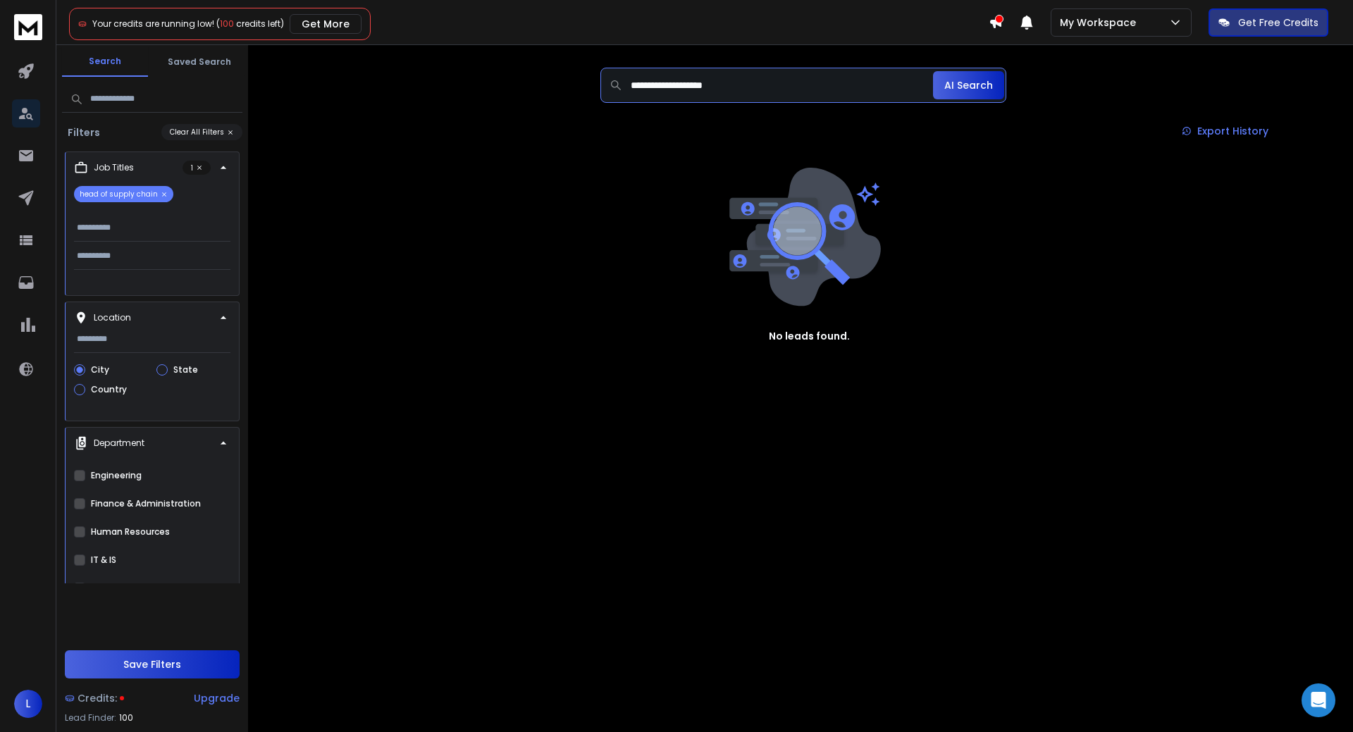
click at [108, 393] on label "Country" at bounding box center [109, 389] width 36 height 11
click at [85, 393] on button "Country" at bounding box center [79, 389] width 11 height 11
click at [118, 340] on input at bounding box center [152, 339] width 156 height 28
type input "***"
click at [99, 422] on label "Germany" at bounding box center [138, 420] width 94 height 11
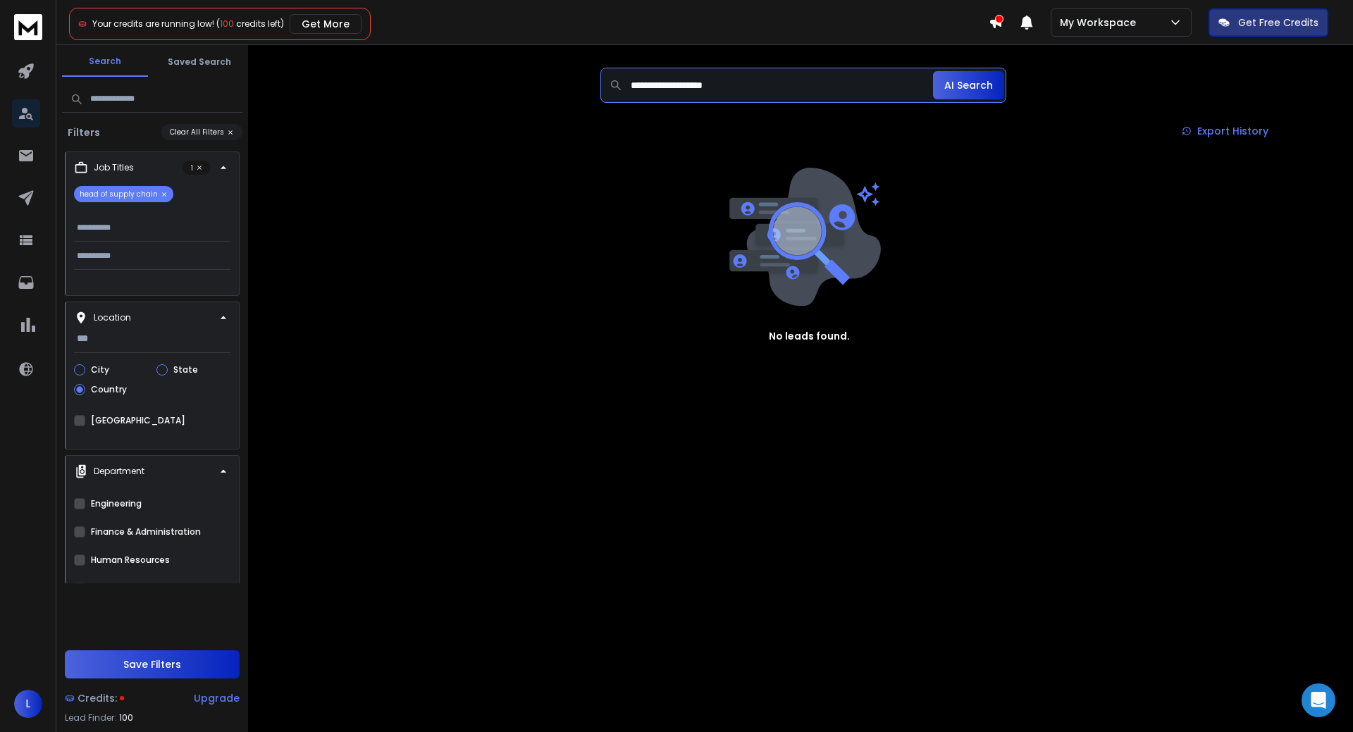
click at [85, 422] on button "Germany" at bounding box center [79, 420] width 11 height 11
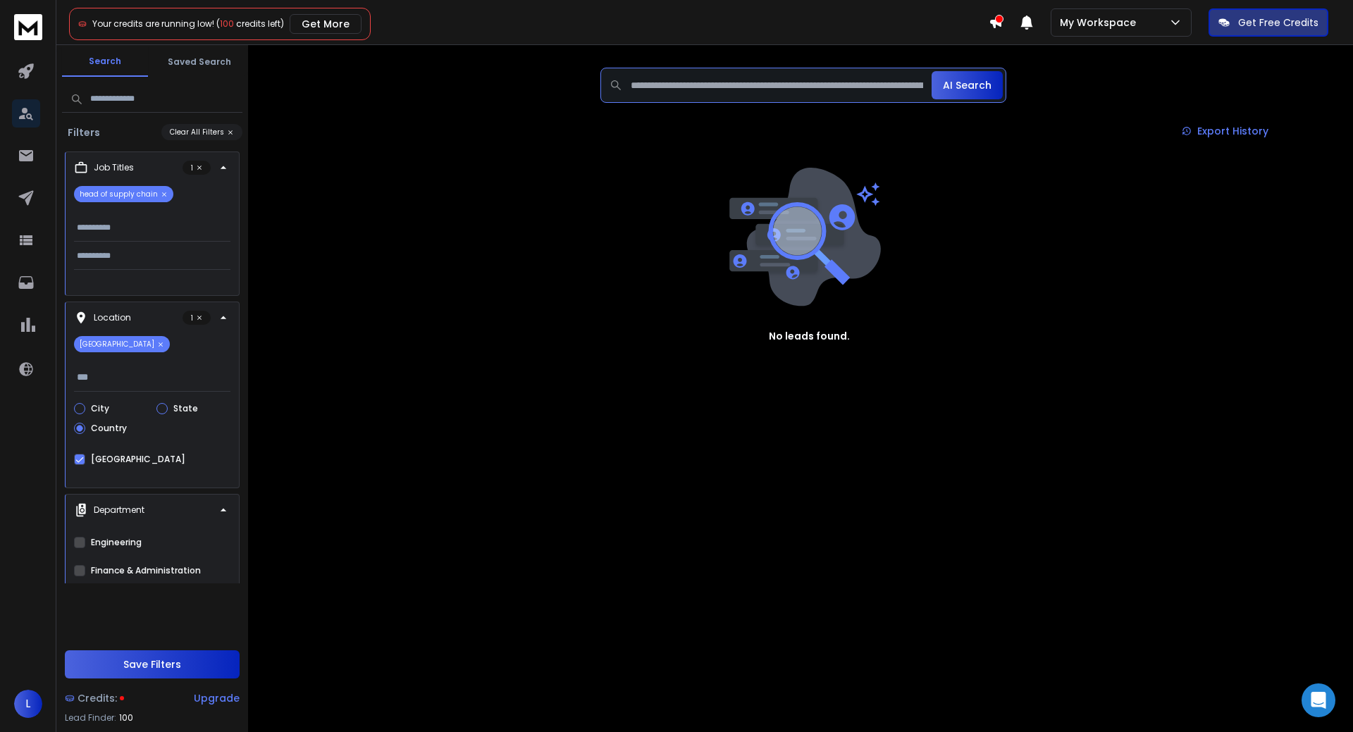
click at [145, 659] on button "Save Filters" at bounding box center [152, 664] width 175 height 28
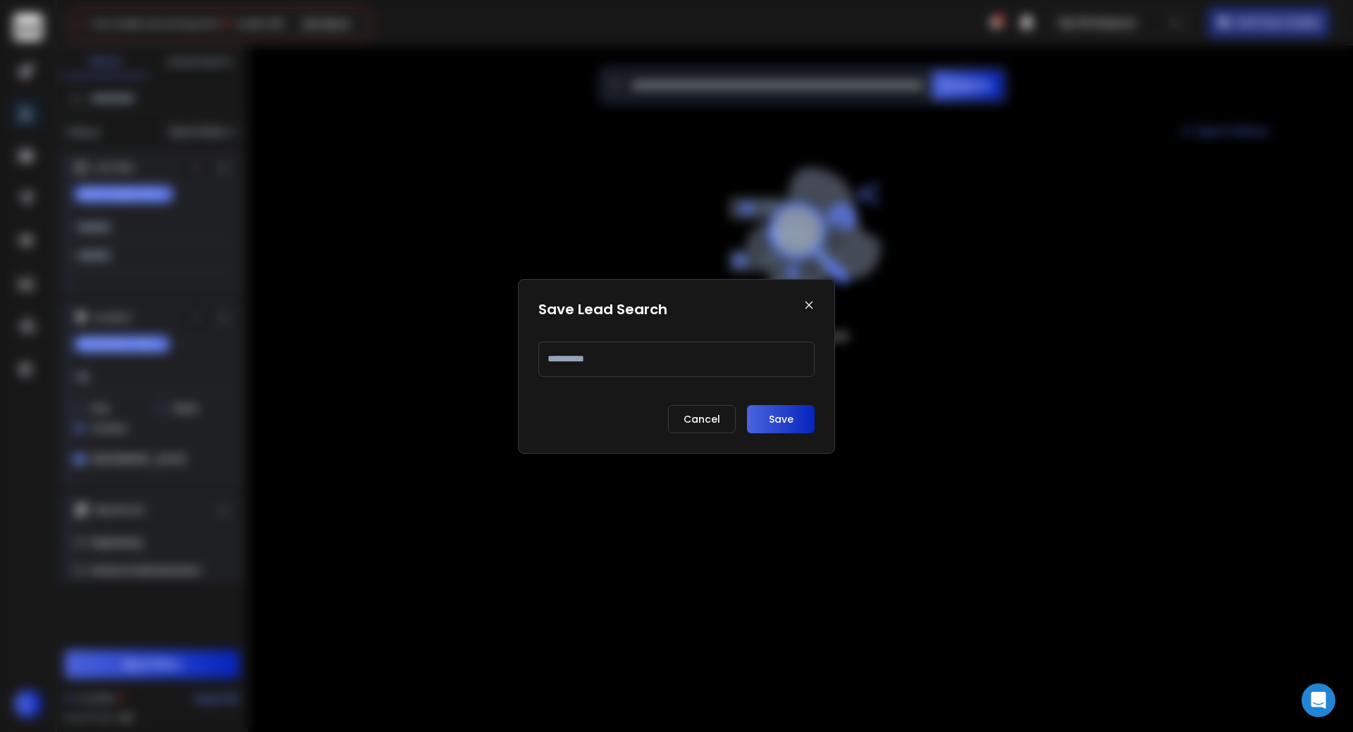
click at [777, 425] on button "Save" at bounding box center [781, 419] width 68 height 28
type input "***"
click at [777, 425] on button "Save" at bounding box center [781, 419] width 68 height 28
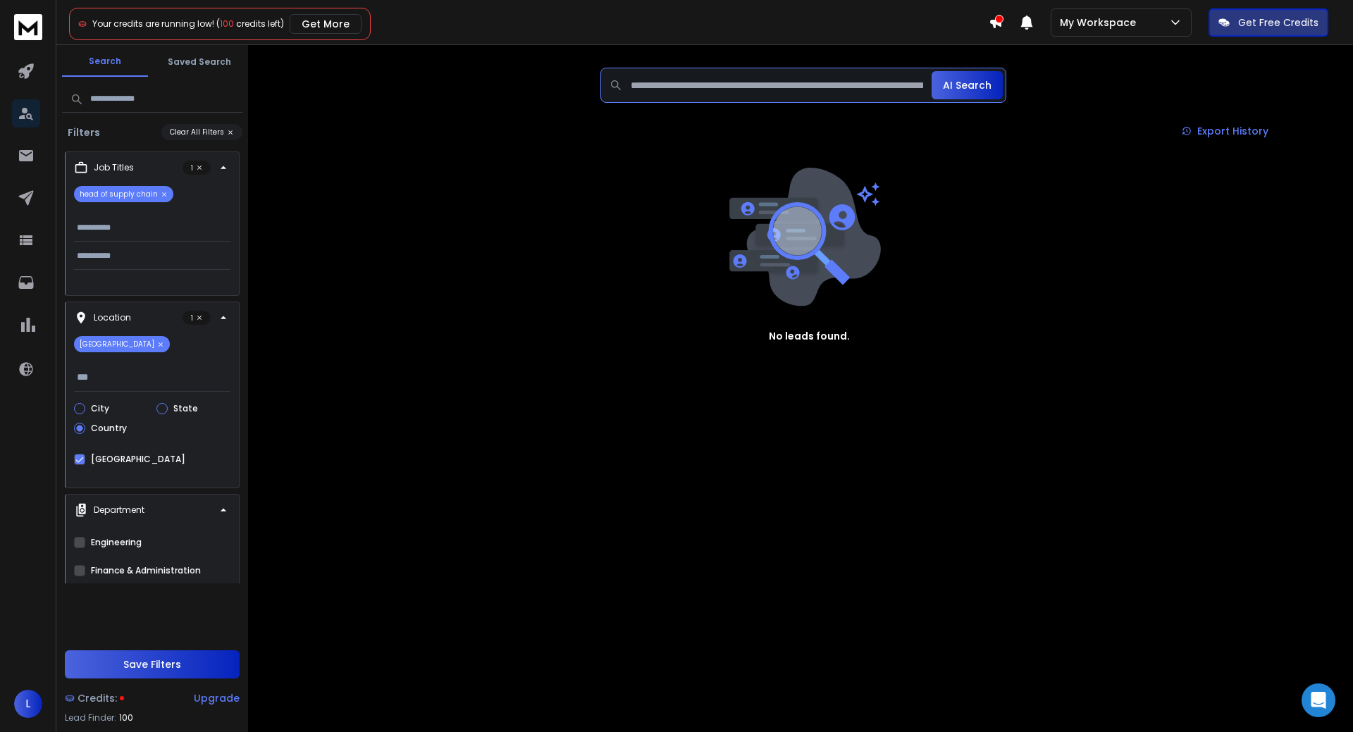
click at [118, 91] on input at bounding box center [152, 99] width 180 height 28
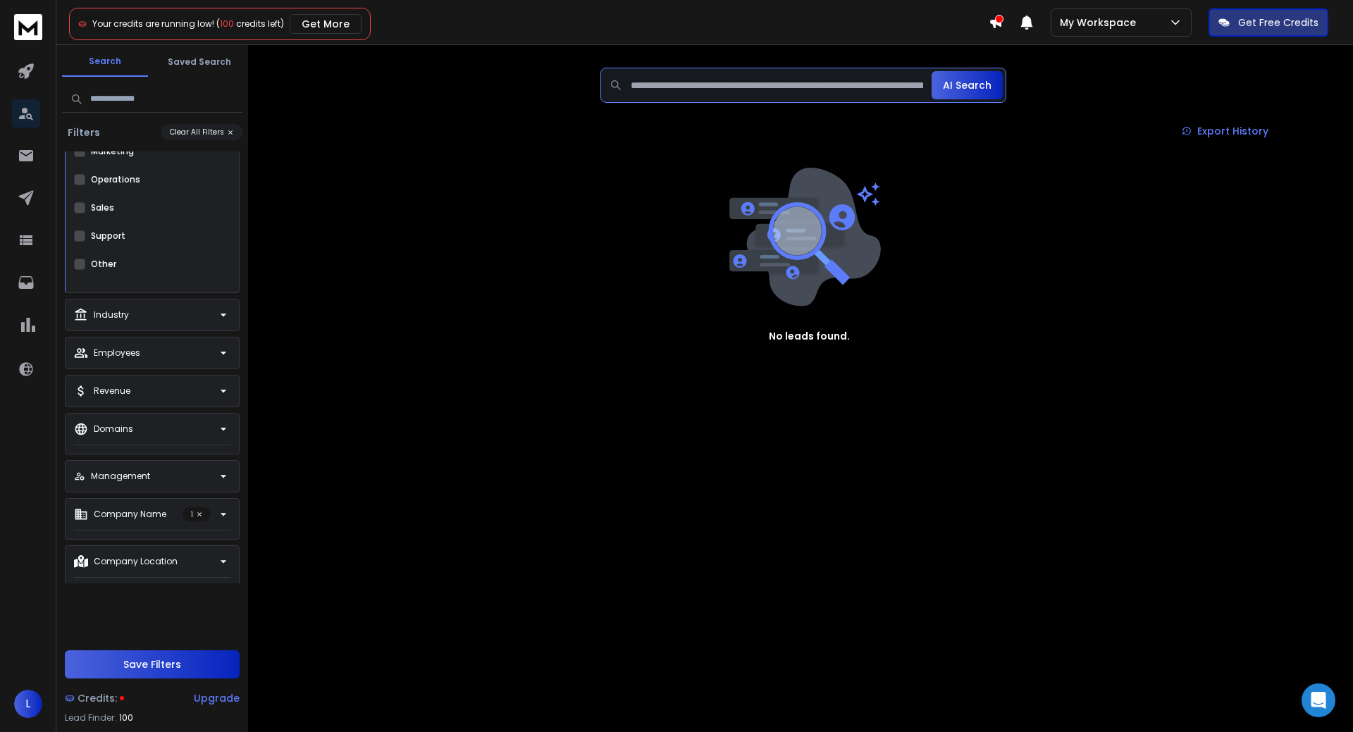
scroll to position [507, 0]
click at [138, 301] on div "Industry" at bounding box center [152, 311] width 175 height 32
click at [137, 309] on div "Industry" at bounding box center [152, 311] width 156 height 14
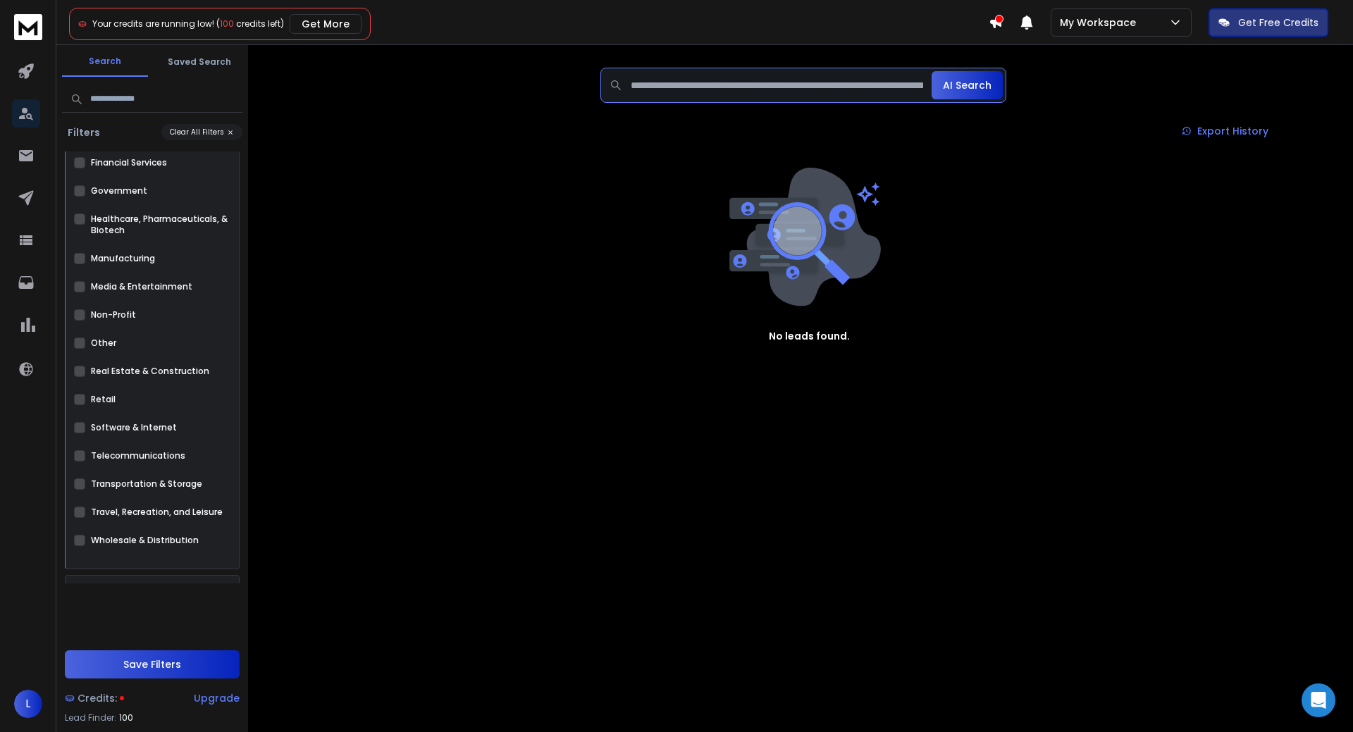
scroll to position [859, 0]
click at [77, 214] on Biotech "Healthcare, Pharmaceuticals, & Biotech" at bounding box center [79, 216] width 11 height 11
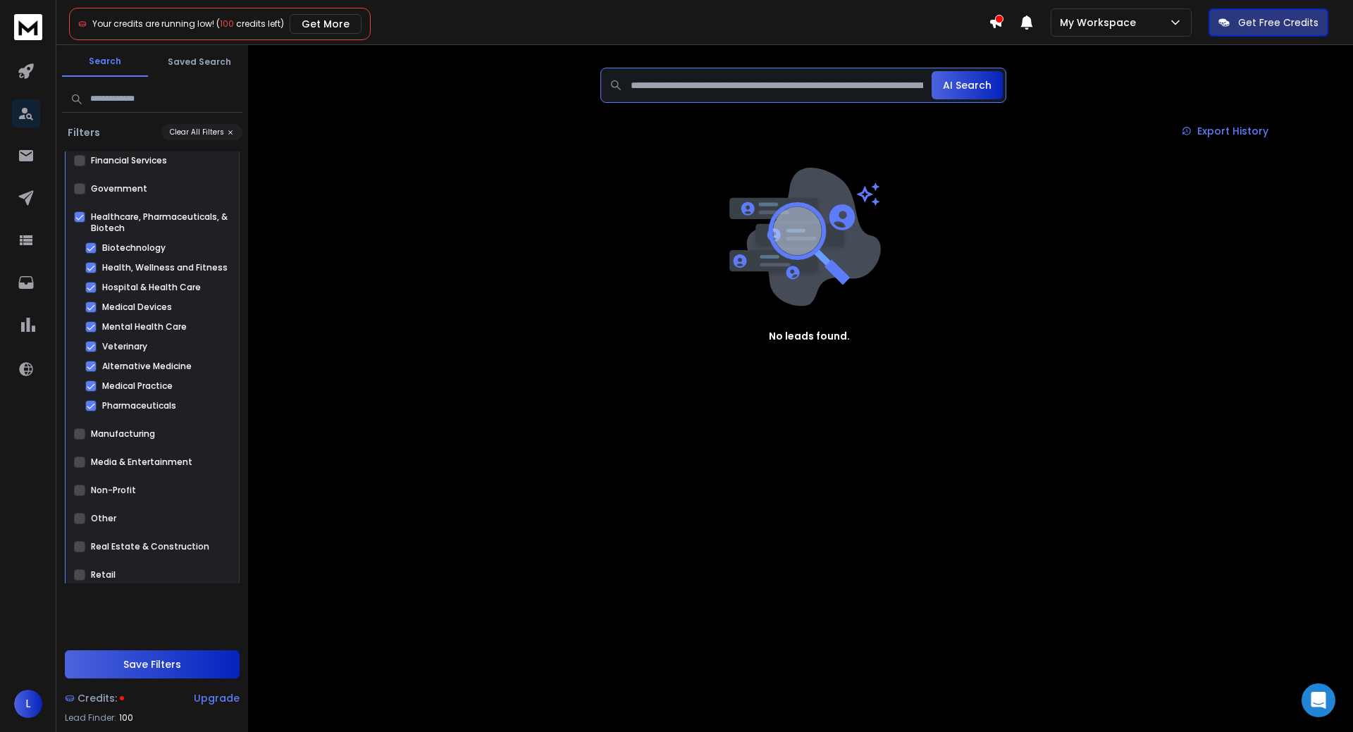
click at [165, 666] on button "Save Filters" at bounding box center [152, 664] width 175 height 28
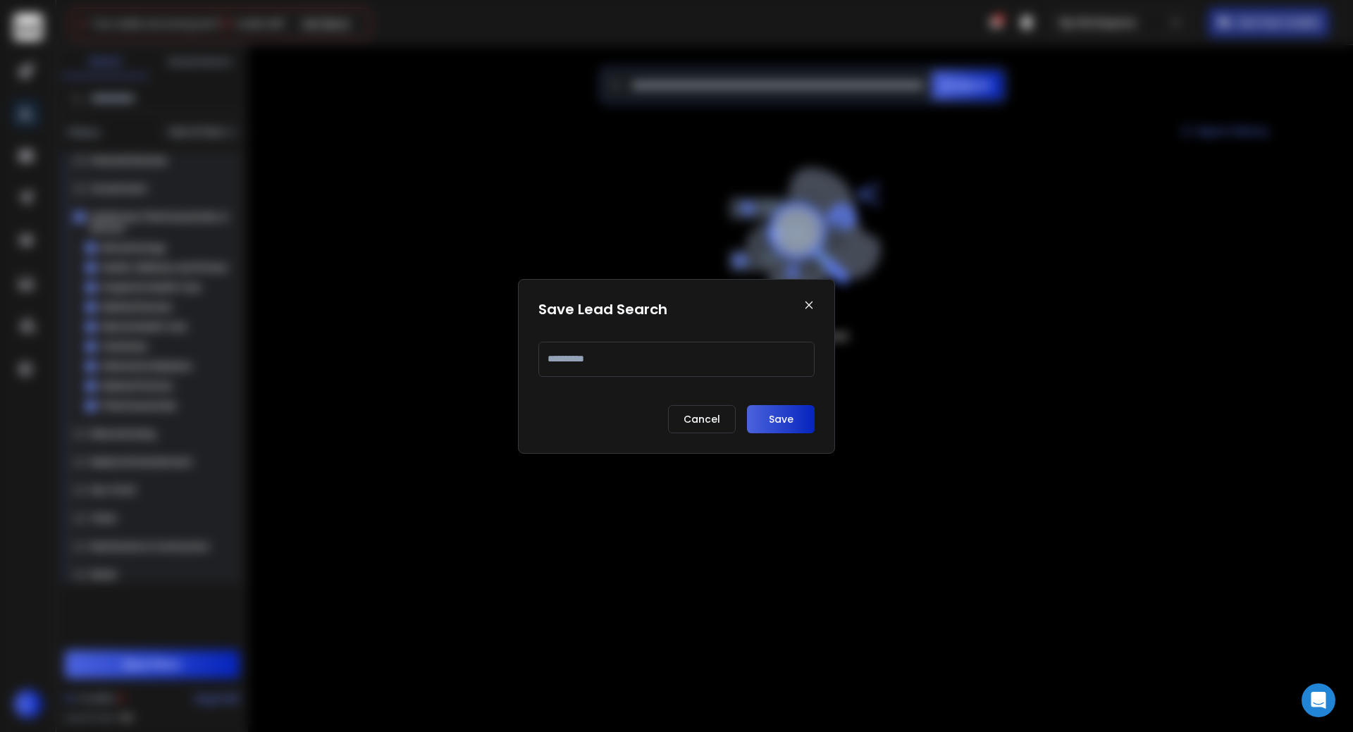
click at [698, 361] on input at bounding box center [676, 359] width 276 height 35
type input "***"
click at [773, 416] on button "Save" at bounding box center [781, 419] width 68 height 28
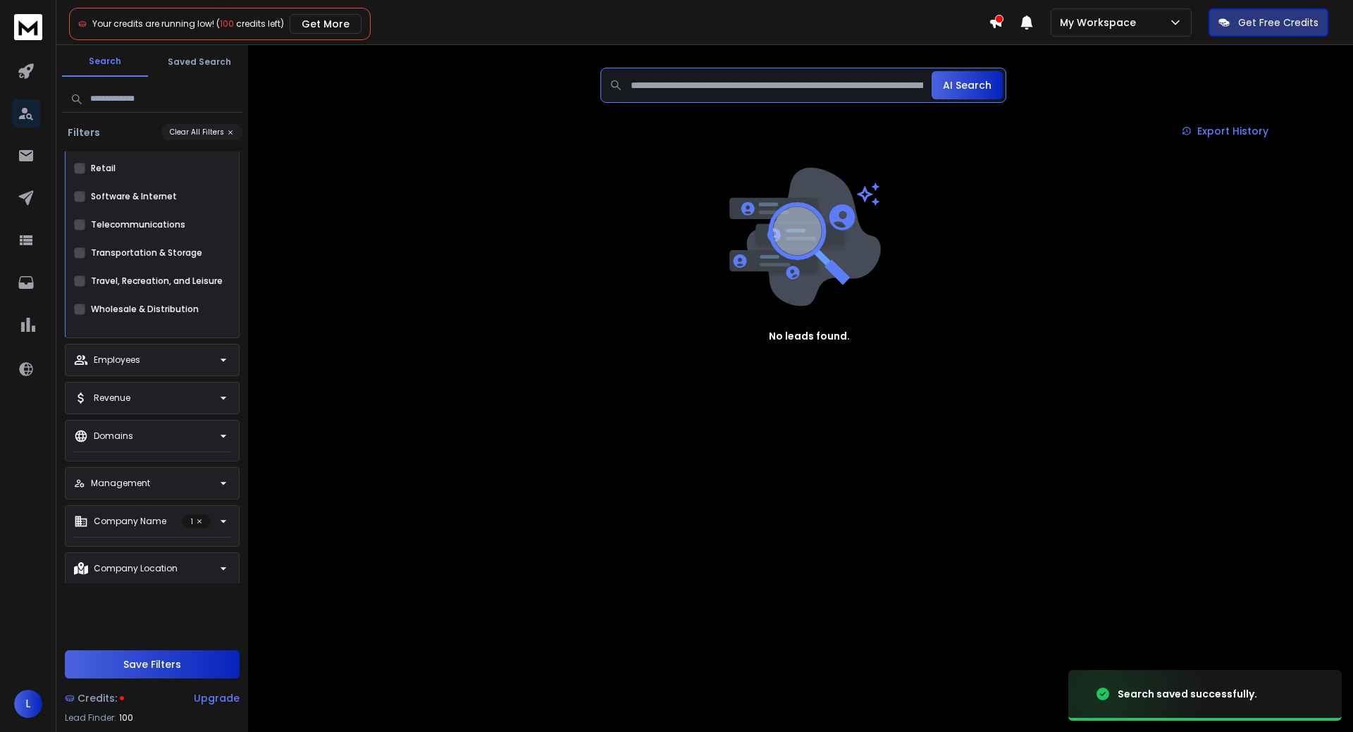
scroll to position [1277, 0]
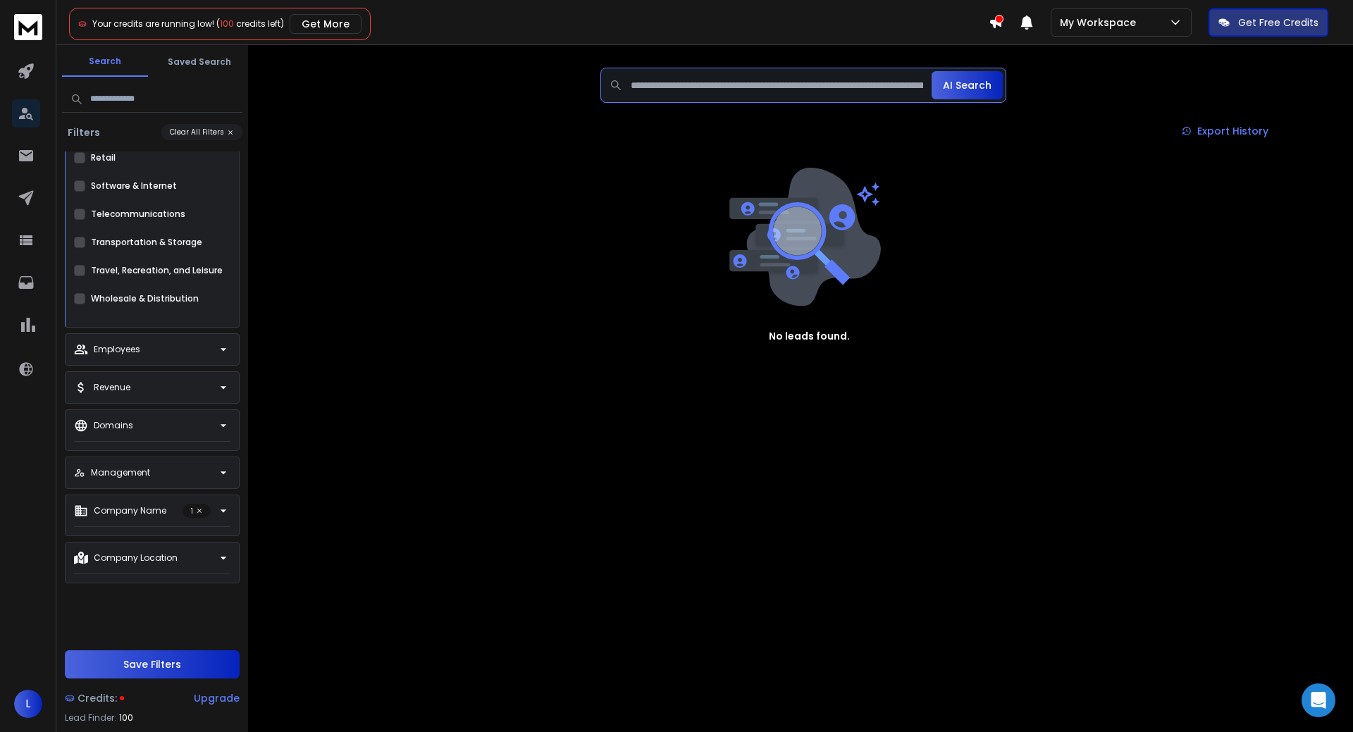
click at [157, 519] on div "Company Name 1" at bounding box center [152, 516] width 175 height 42
click at [196, 511] on icon at bounding box center [199, 510] width 7 height 7
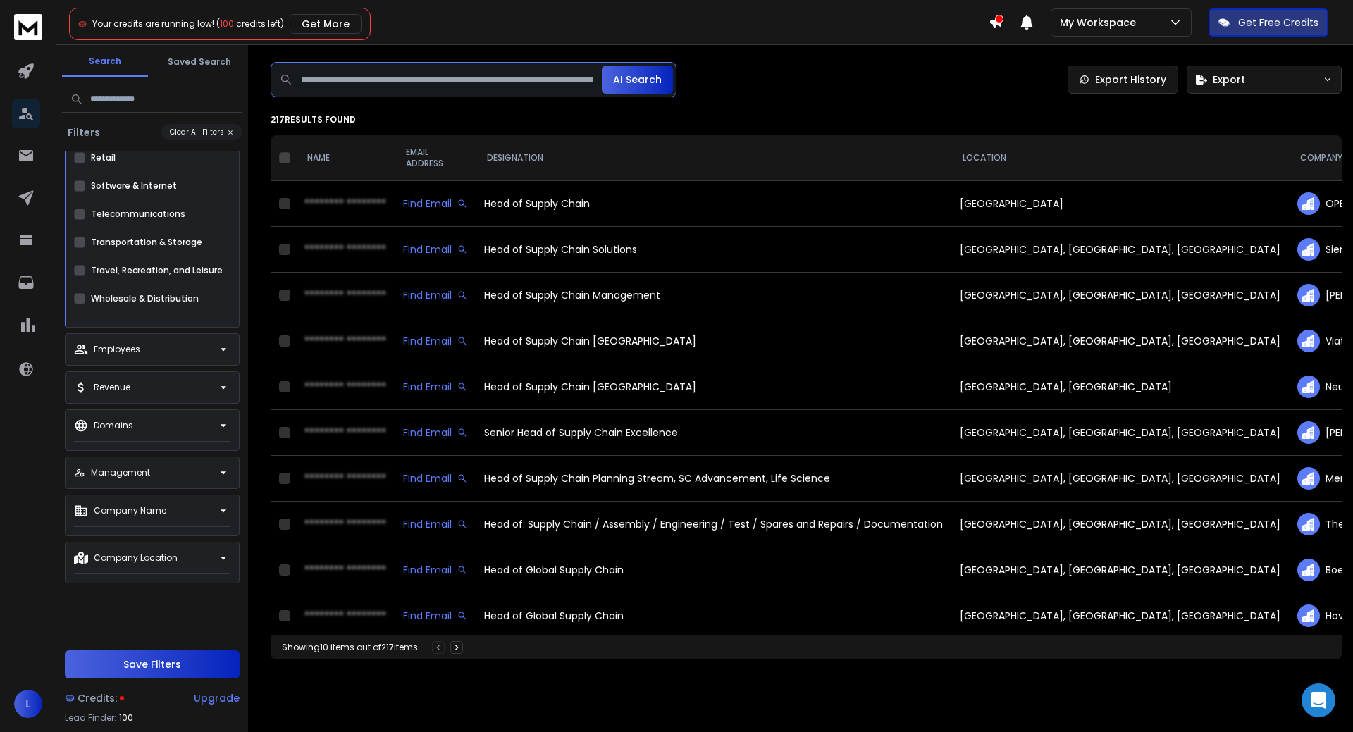
scroll to position [1272, 0]
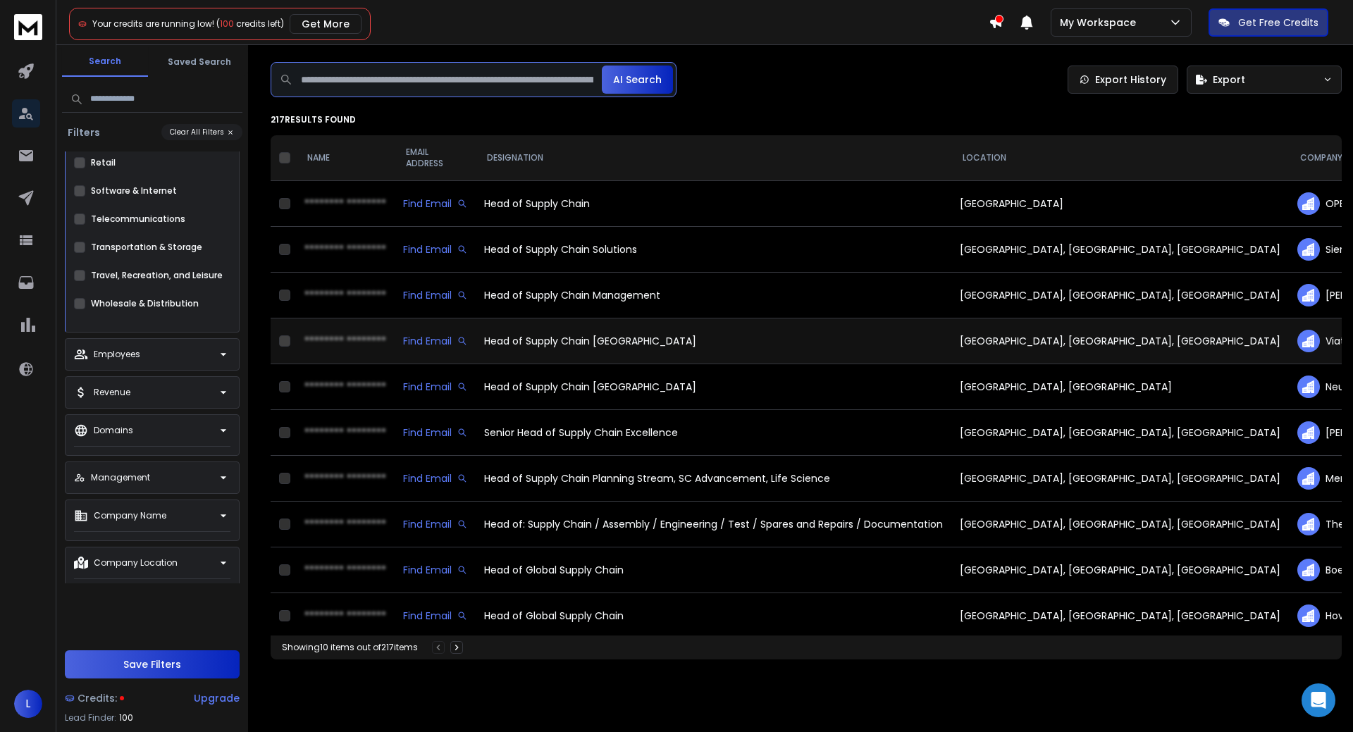
click at [561, 351] on td "Head of Supply Chain Germany" at bounding box center [714, 341] width 476 height 46
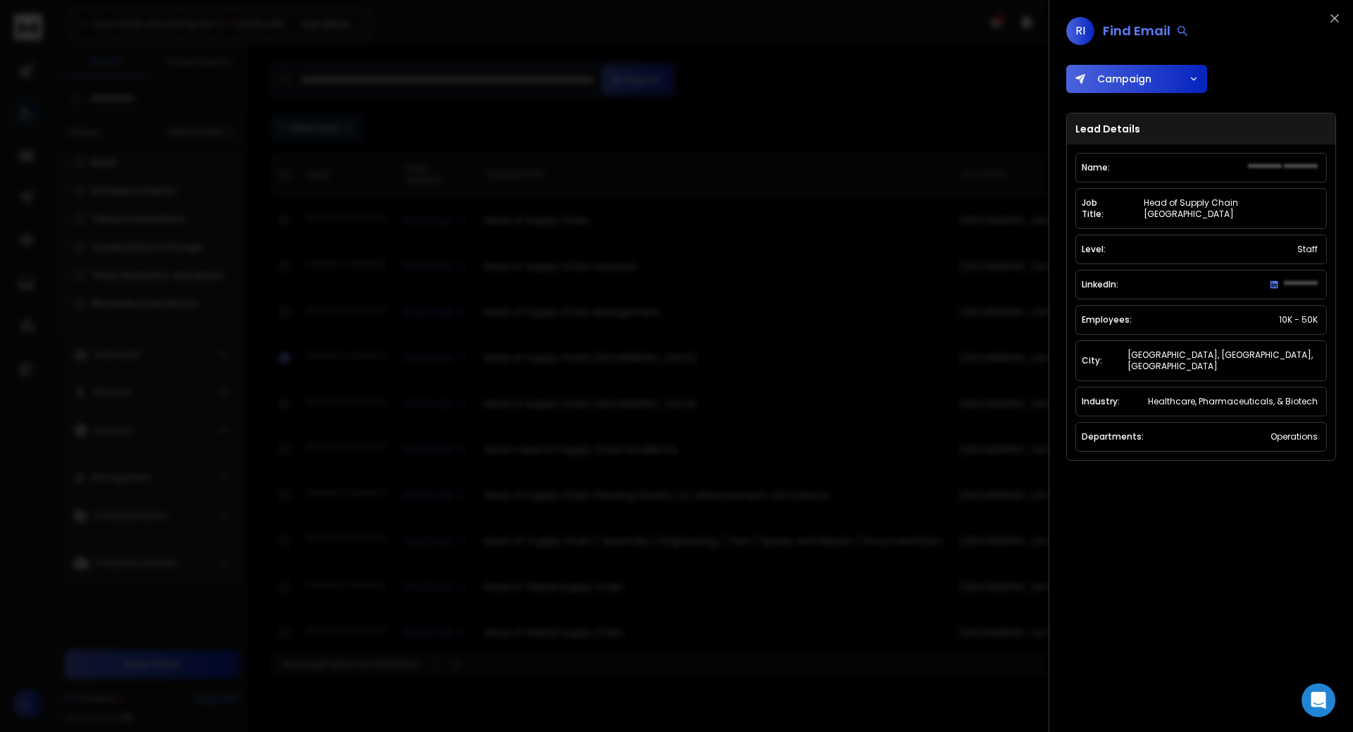
click at [1172, 26] on div "Find Email" at bounding box center [1146, 31] width 86 height 20
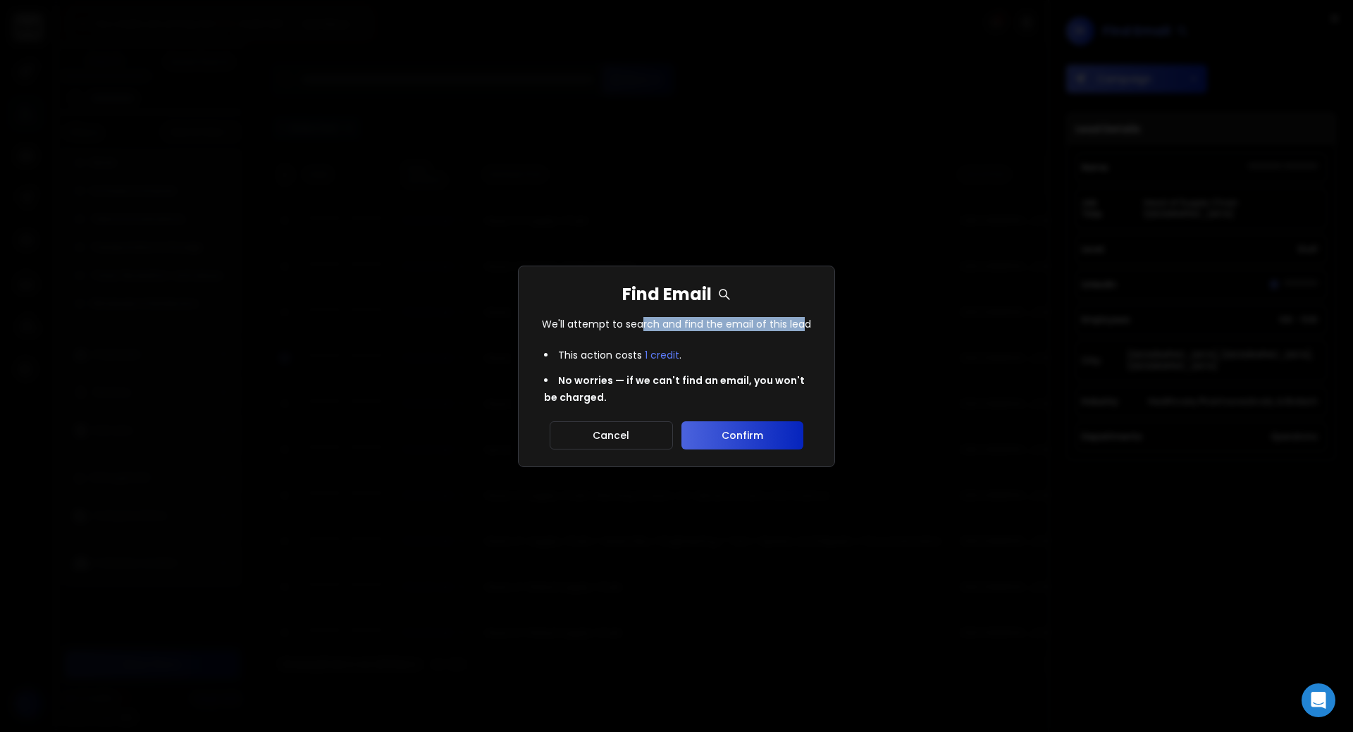
drag, startPoint x: 675, startPoint y: 331, endPoint x: 801, endPoint y: 331, distance: 126.1
click at [801, 331] on div "Find Email We'll attempt to search and find the email of this lead This action …" at bounding box center [677, 366] width 316 height 200
click at [802, 425] on button "Confirm" at bounding box center [742, 435] width 122 height 28
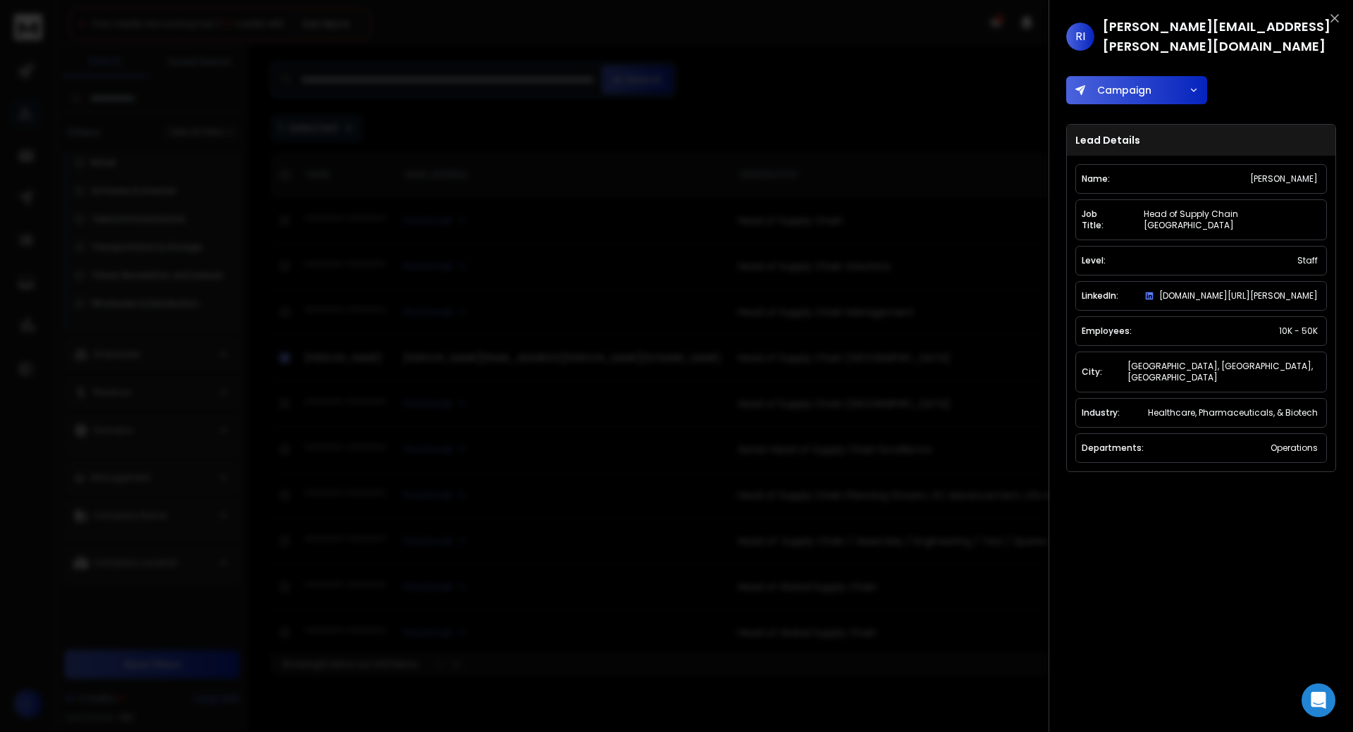
click at [1262, 170] on div "Nicolai Ostwald" at bounding box center [1283, 178] width 73 height 17
click at [1186, 87] on button "Campaign" at bounding box center [1136, 90] width 141 height 28
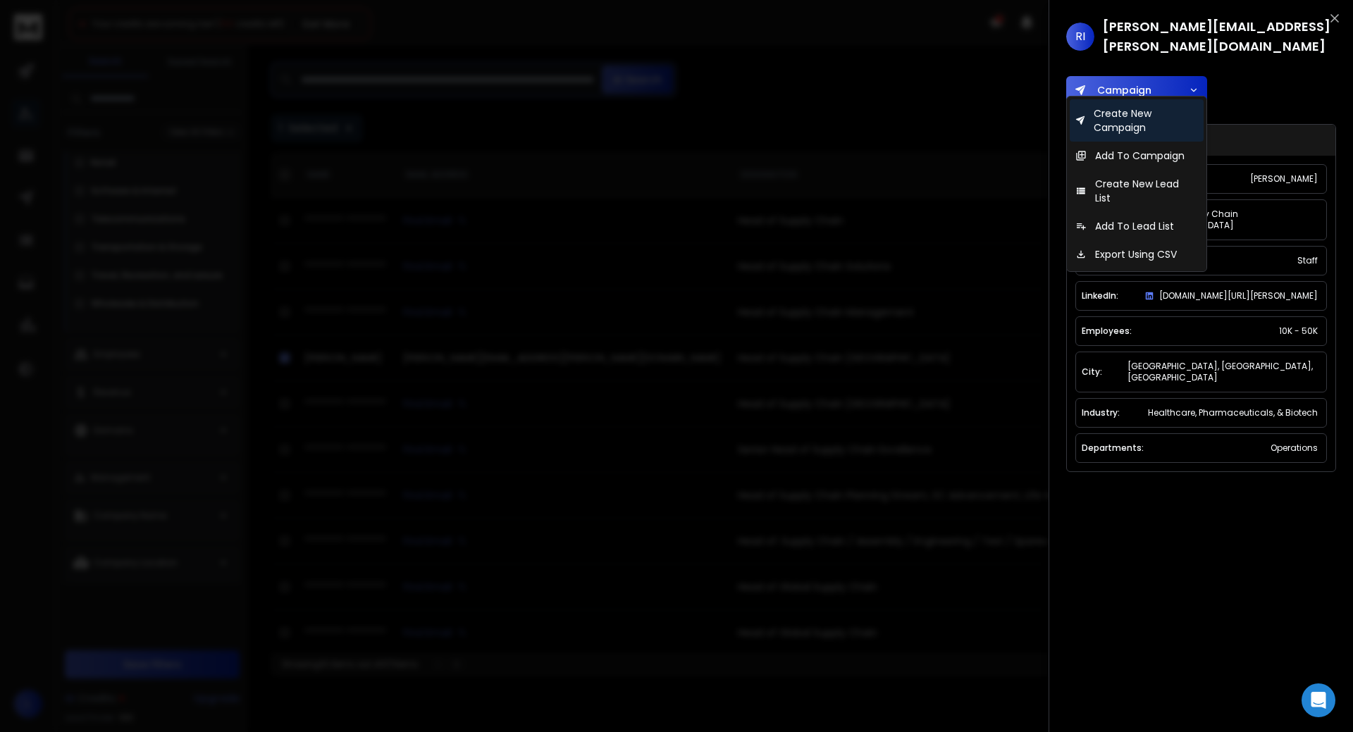
click at [1254, 87] on div "Campaign" at bounding box center [1201, 90] width 270 height 28
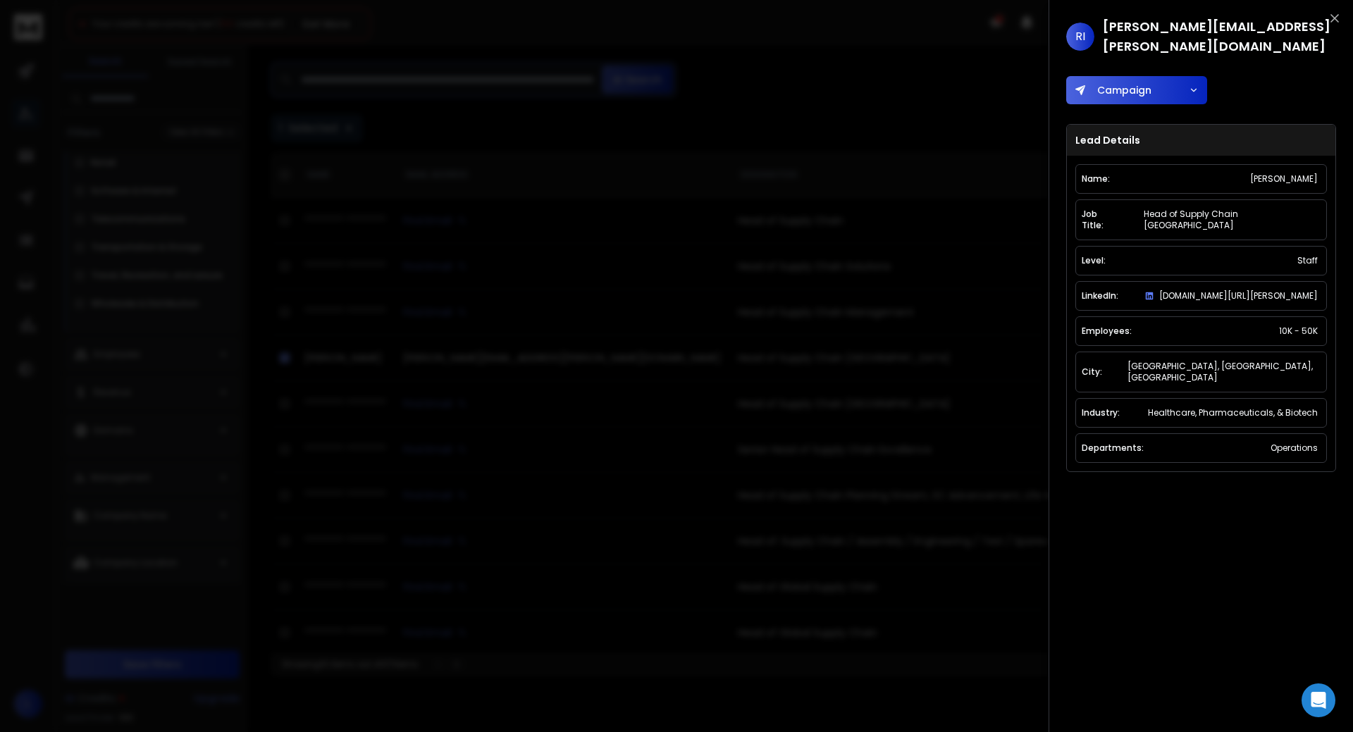
click at [1260, 170] on div "Nicolai Ostwald" at bounding box center [1283, 178] width 73 height 17
drag, startPoint x: 1269, startPoint y: 170, endPoint x: 1312, endPoint y: 173, distance: 42.4
click at [1312, 173] on div "Nicolai Ostwald" at bounding box center [1283, 178] width 73 height 17
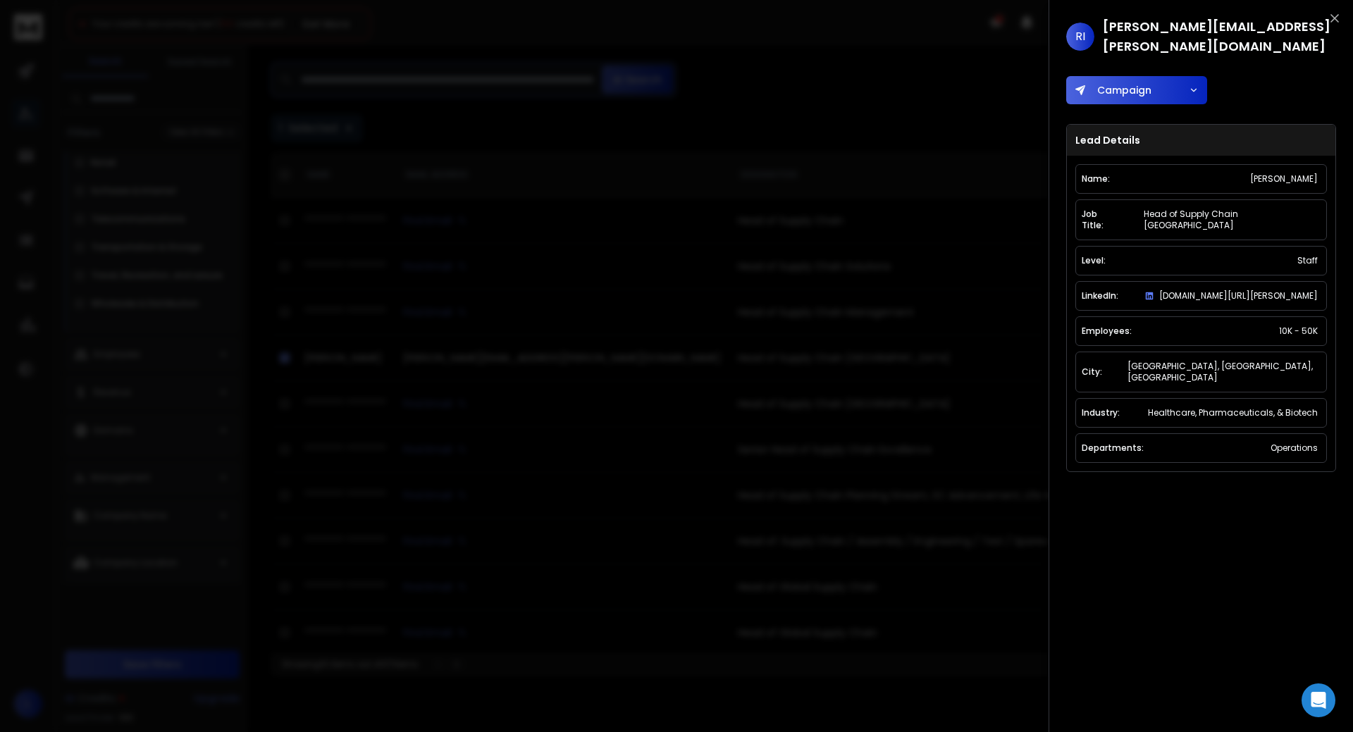
click at [1170, 290] on span "linkedin.com/in/nicolai-ostwald-b2872a79" at bounding box center [1238, 295] width 159 height 11
drag, startPoint x: 1198, startPoint y: 273, endPoint x: 1069, endPoint y: 237, distance: 133.6
click at [1069, 237] on div "Name: Nicolai Ostwald Job Title: Head of Supply Chain Germany Level: Staff Link…" at bounding box center [1201, 317] width 268 height 307
